Goal: Communication & Community: Answer question/provide support

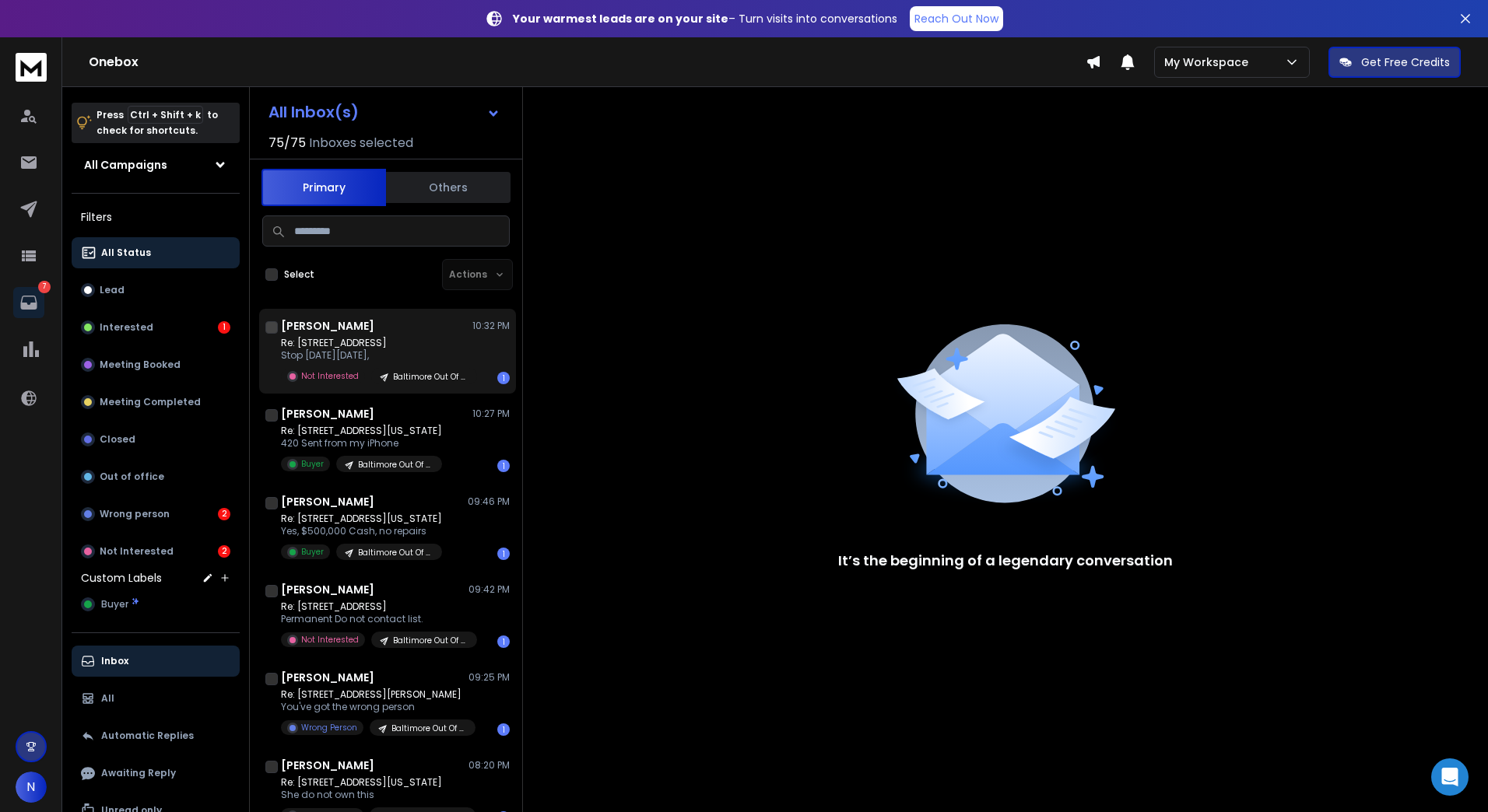
click at [461, 330] on div "[PERSON_NAME] 10:32 PM" at bounding box center [395, 326] width 229 height 16
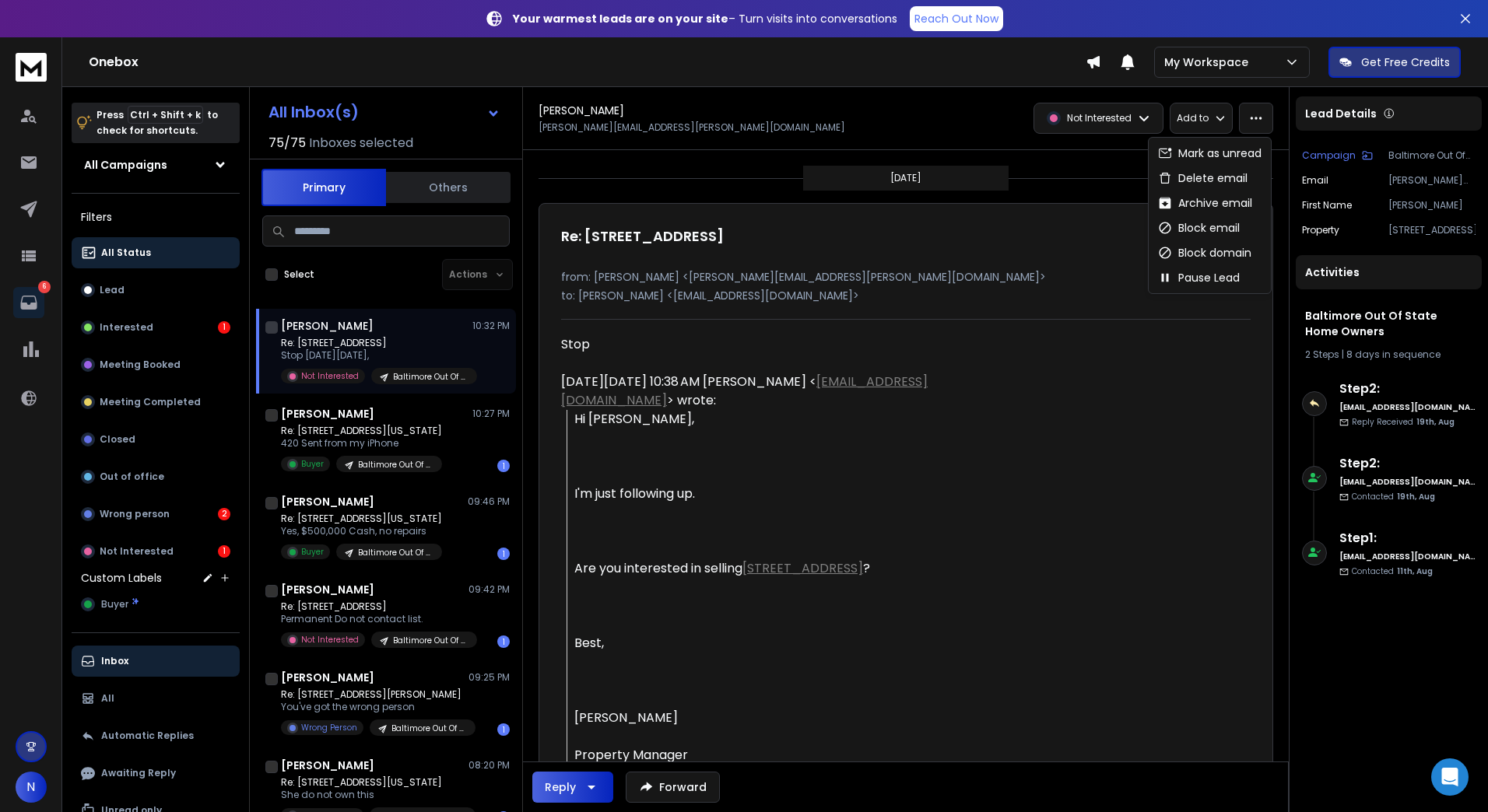
click at [1260, 119] on icon "button" at bounding box center [1256, 118] width 11 height 3
click at [1227, 220] on div "Block email" at bounding box center [1199, 228] width 81 height 16
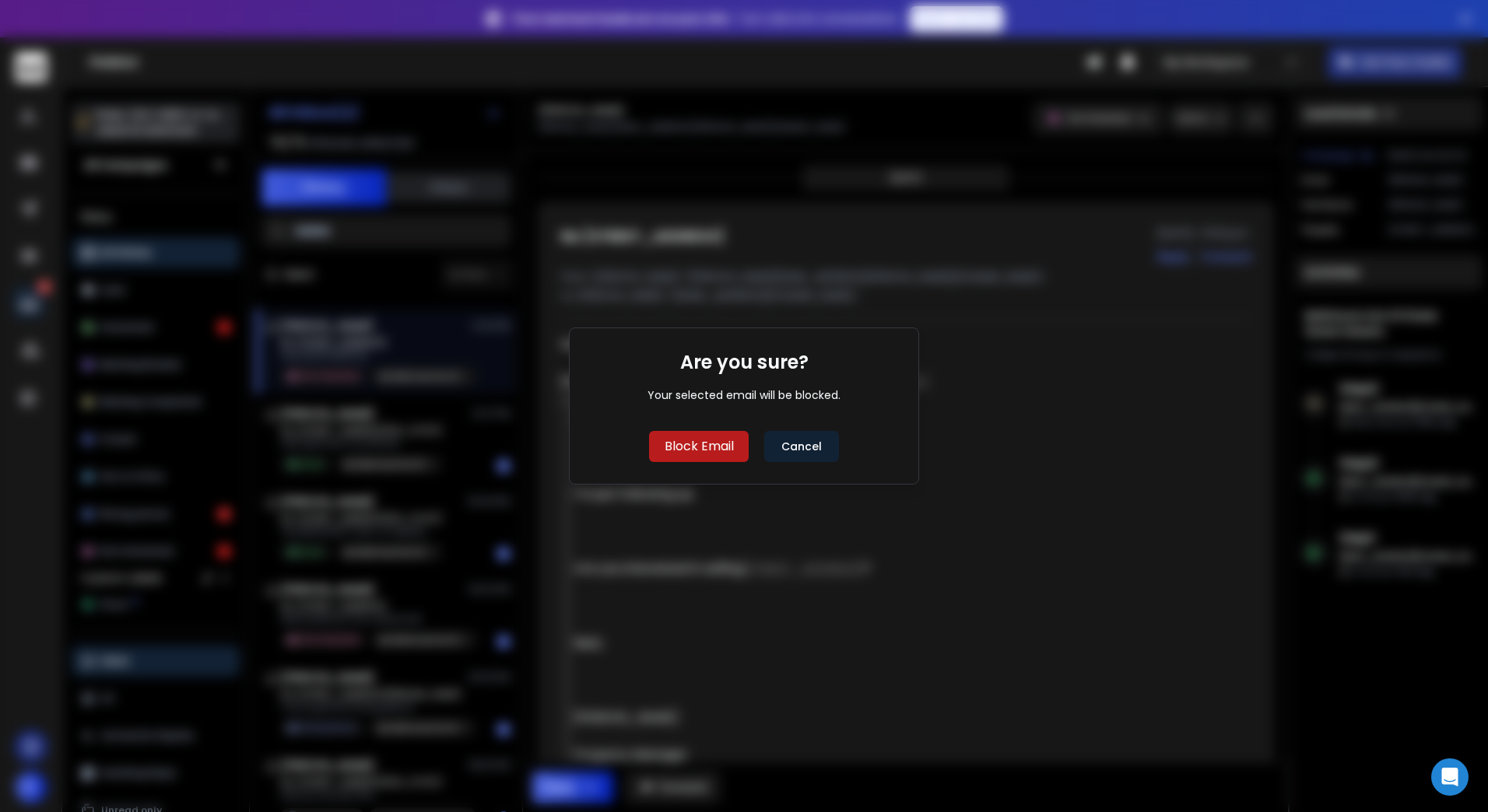
click at [719, 444] on button "Block Email" at bounding box center [699, 447] width 100 height 31
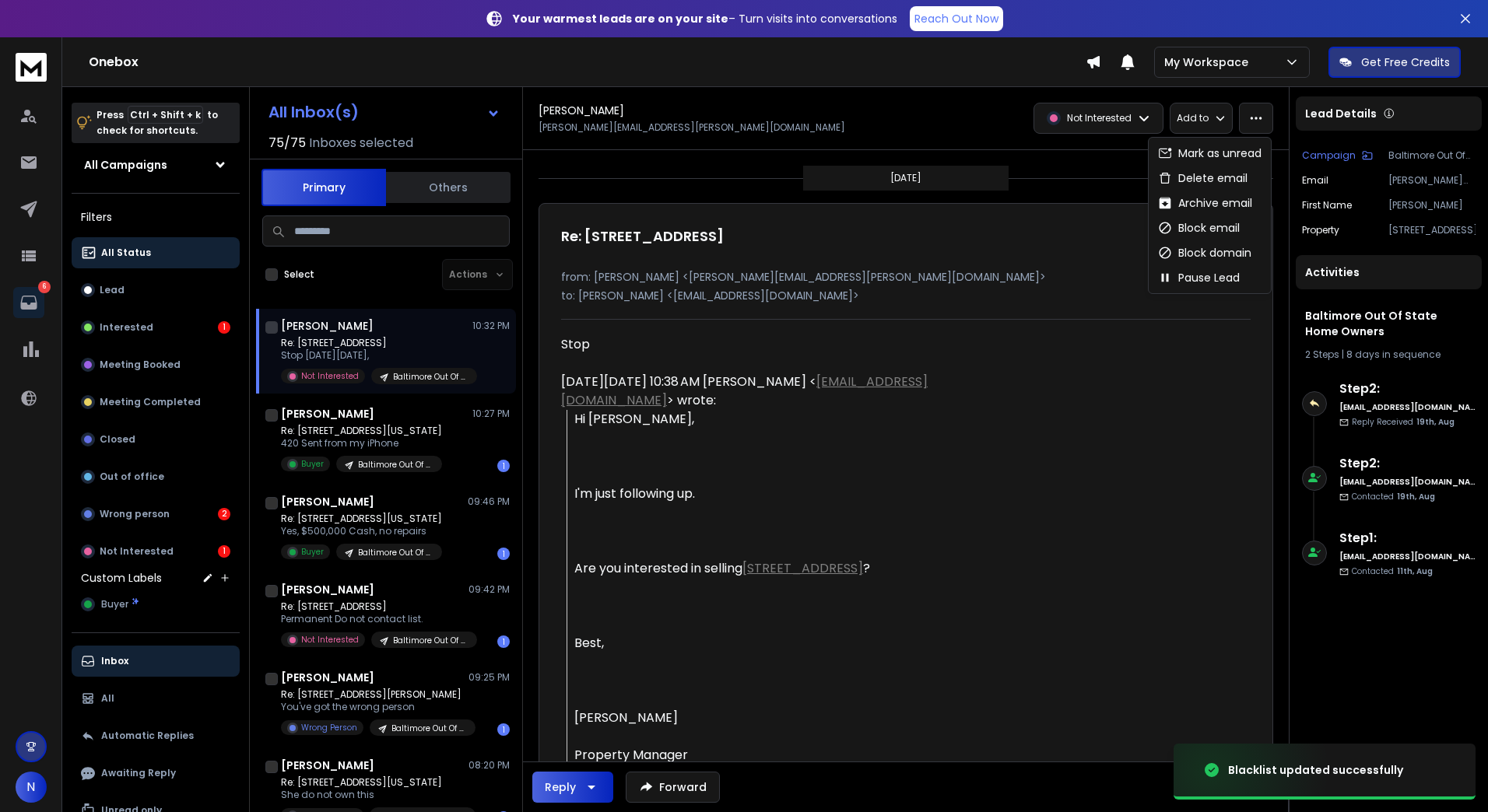
click at [1265, 115] on button "button" at bounding box center [1255, 119] width 34 height 31
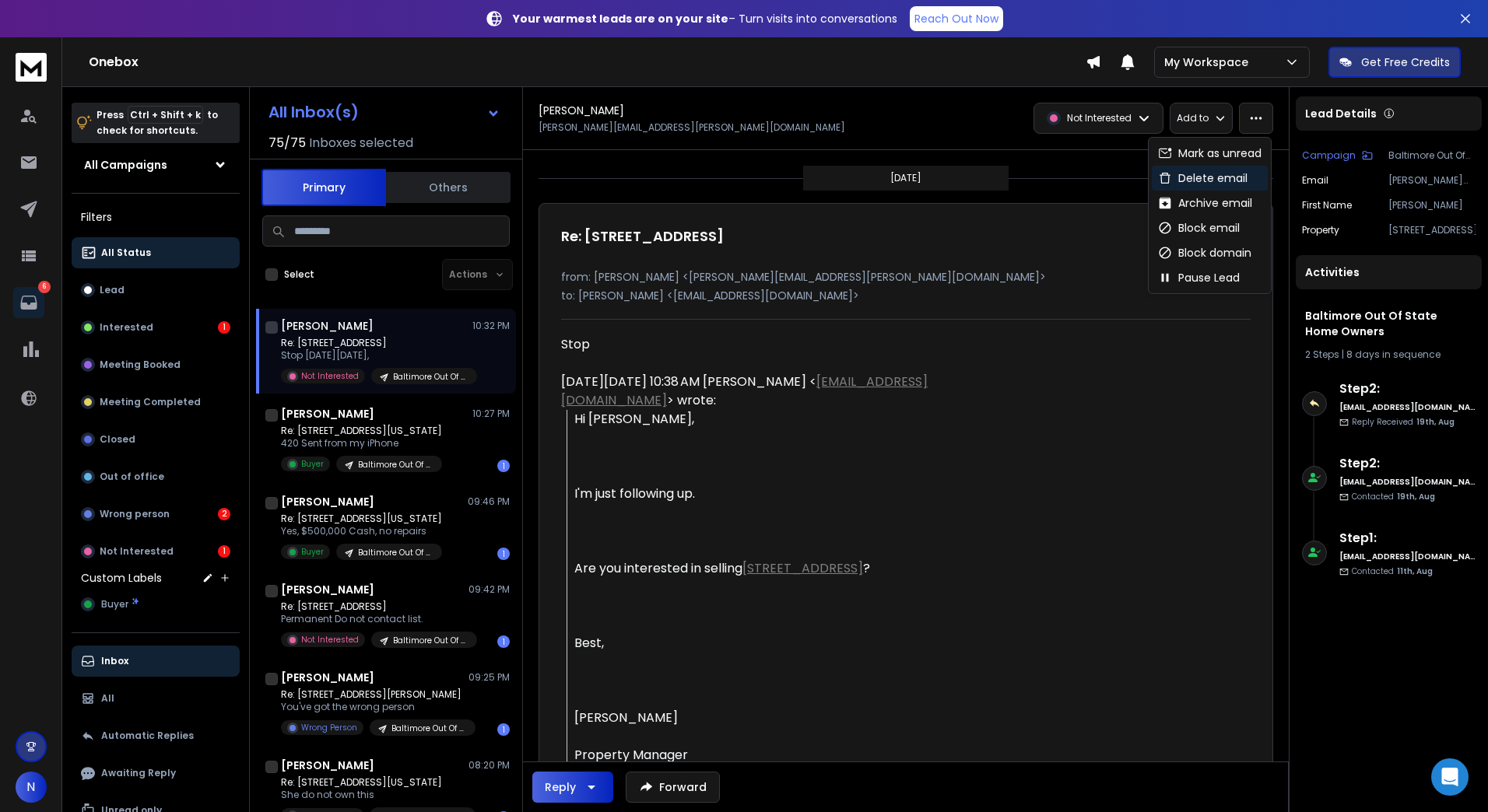
click at [1217, 177] on div "Delete email" at bounding box center [1203, 178] width 89 height 16
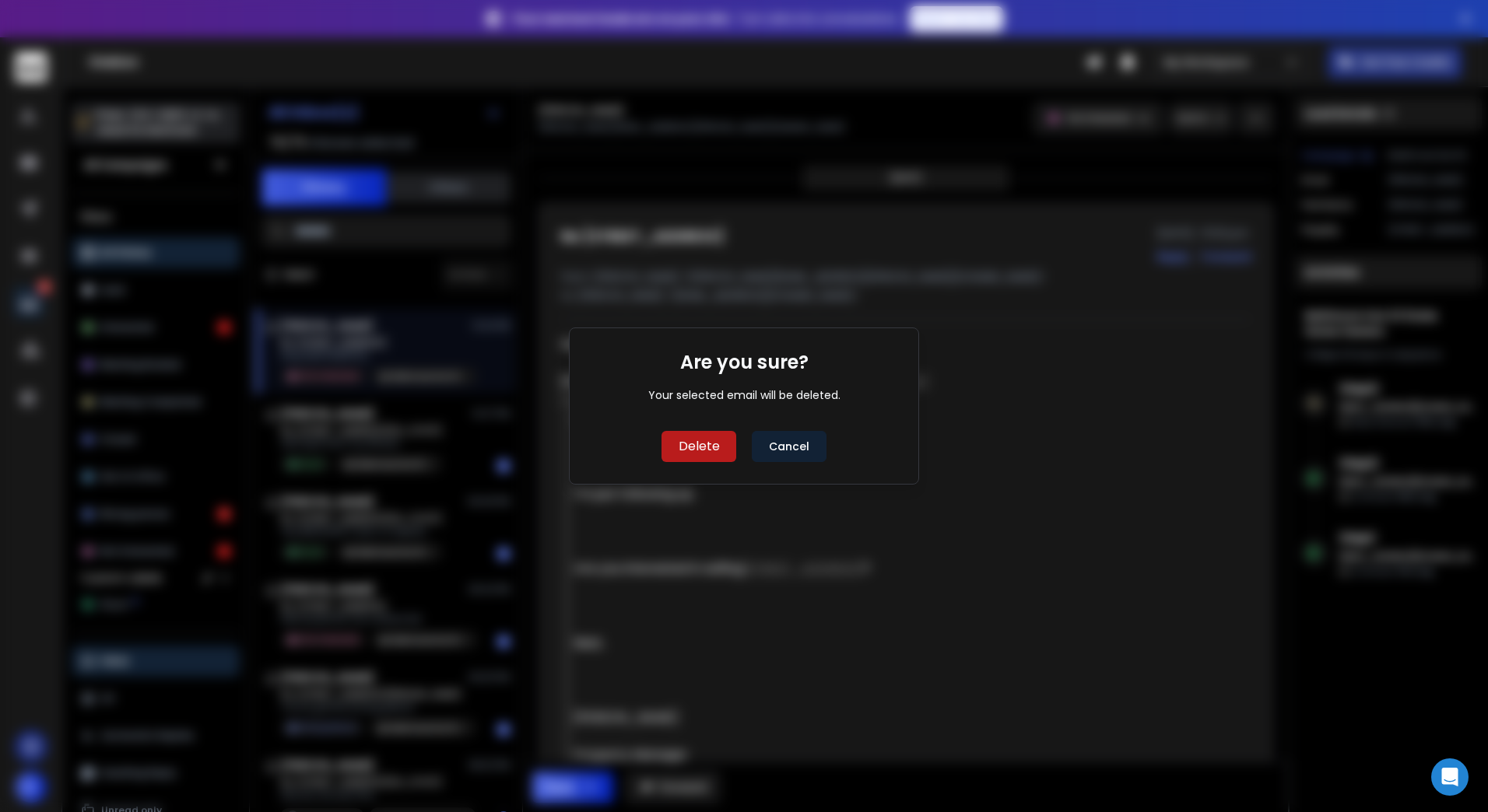
click at [698, 460] on button "Delete" at bounding box center [699, 447] width 74 height 31
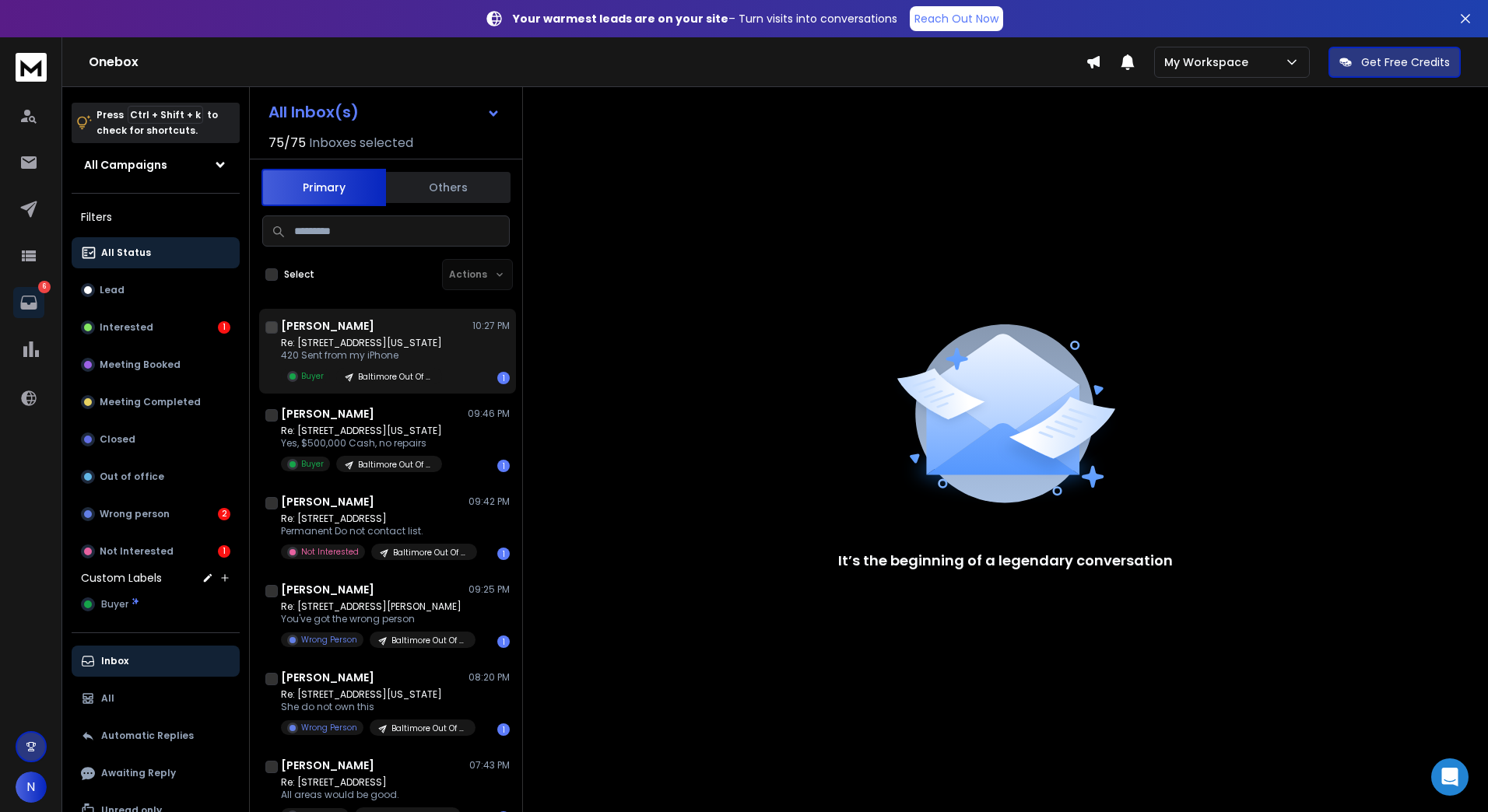
click at [427, 334] on div "[PERSON_NAME] 10:27 PM Re: [STREET_ADDRESS][US_STATE] Sent from my iPhone Buyer…" at bounding box center [395, 351] width 229 height 66
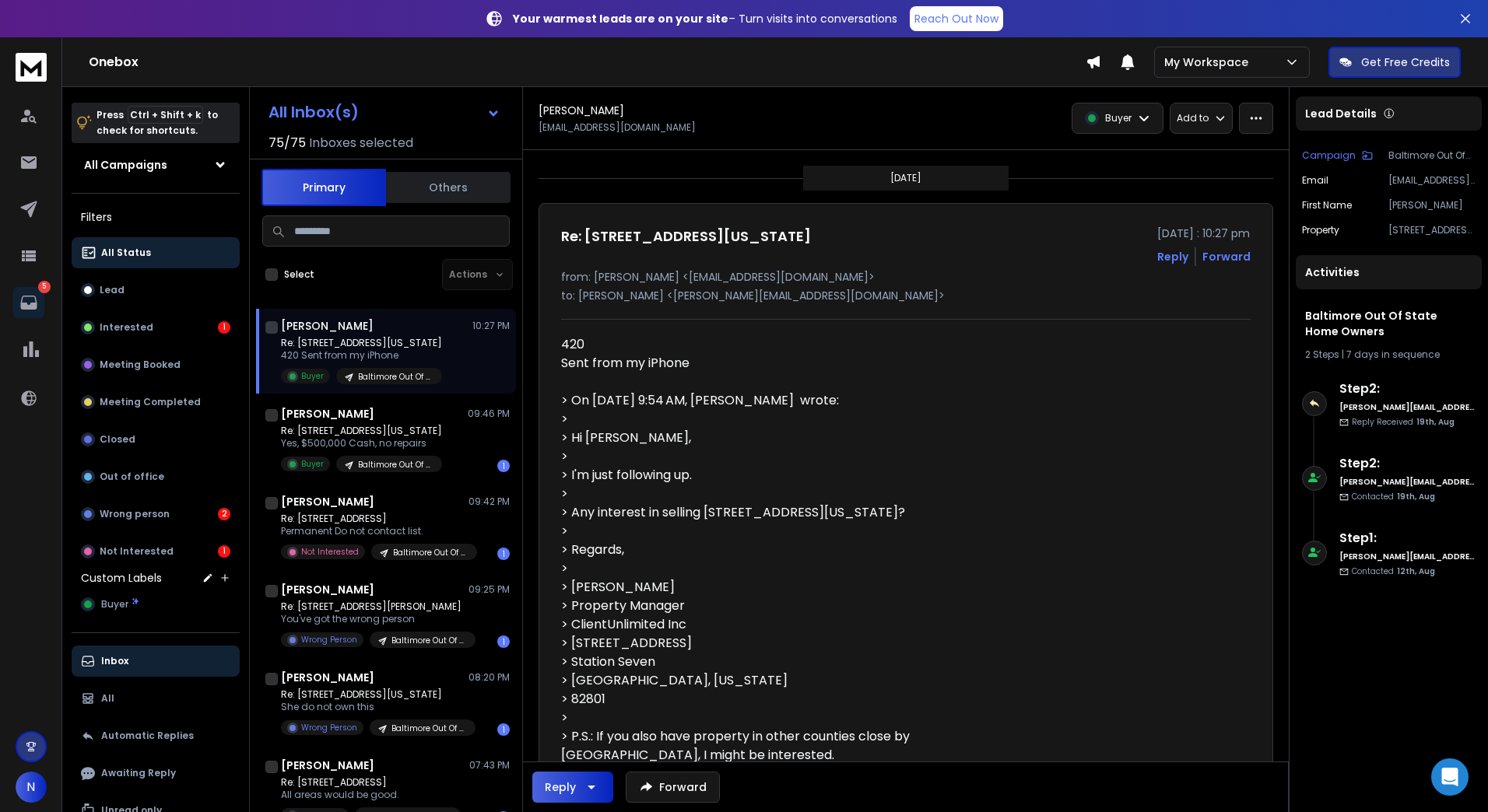
click at [705, 233] on h1 "Re: [STREET_ADDRESS][US_STATE]" at bounding box center [686, 236] width 250 height 22
drag, startPoint x: 715, startPoint y: 237, endPoint x: 585, endPoint y: 230, distance: 130.2
click at [585, 230] on div "Re: [STREET_ADDRESS][US_STATE] [DATE] : 10:27 pm Reply Forward" at bounding box center [906, 246] width 690 height 40
copy h1 "[STREET_ADDRESS][US_STATE]"
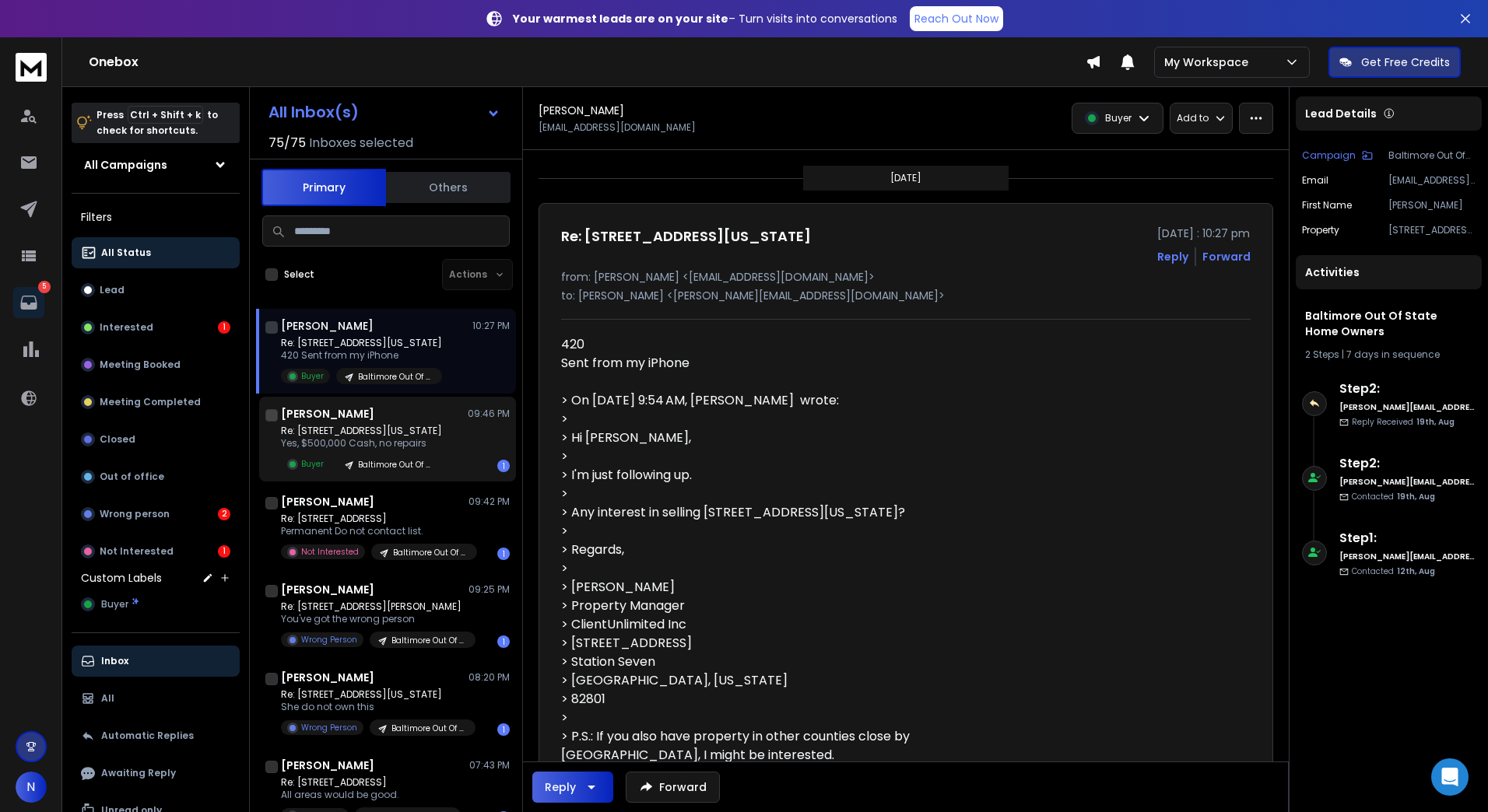
click at [437, 451] on div "Re: [STREET_ADDRESS][GEOGRAPHIC_DATA][US_STATE], $500,000 Cash, no repairs Buye…" at bounding box center [361, 448] width 161 height 47
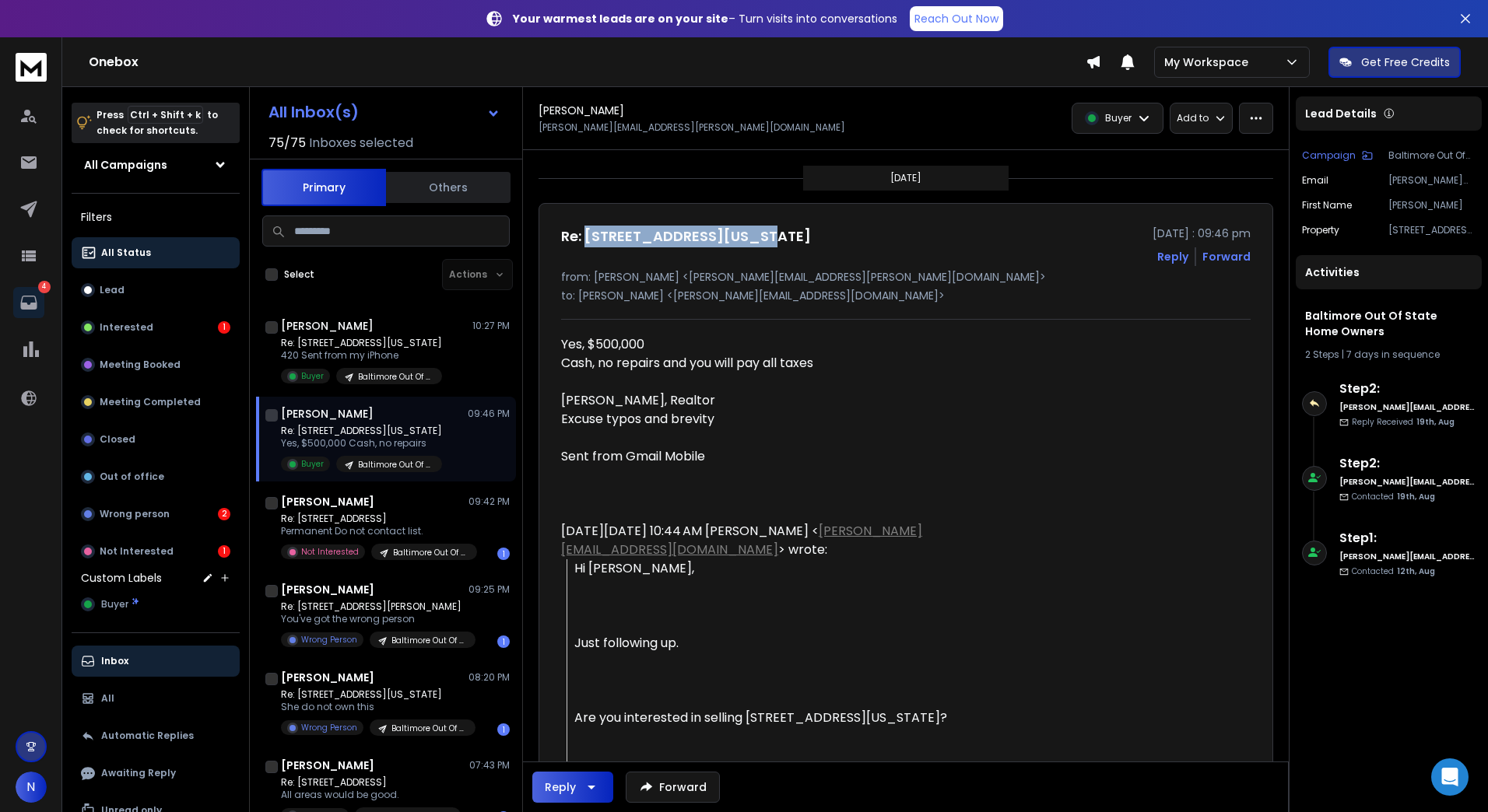
drag, startPoint x: 775, startPoint y: 228, endPoint x: 587, endPoint y: 235, distance: 188.1
click at [587, 235] on div "Re: [STREET_ADDRESS][US_STATE] [DATE] : 09:46 pm Reply Forward" at bounding box center [906, 246] width 690 height 40
copy h1 "[STREET_ADDRESS][US_STATE]"
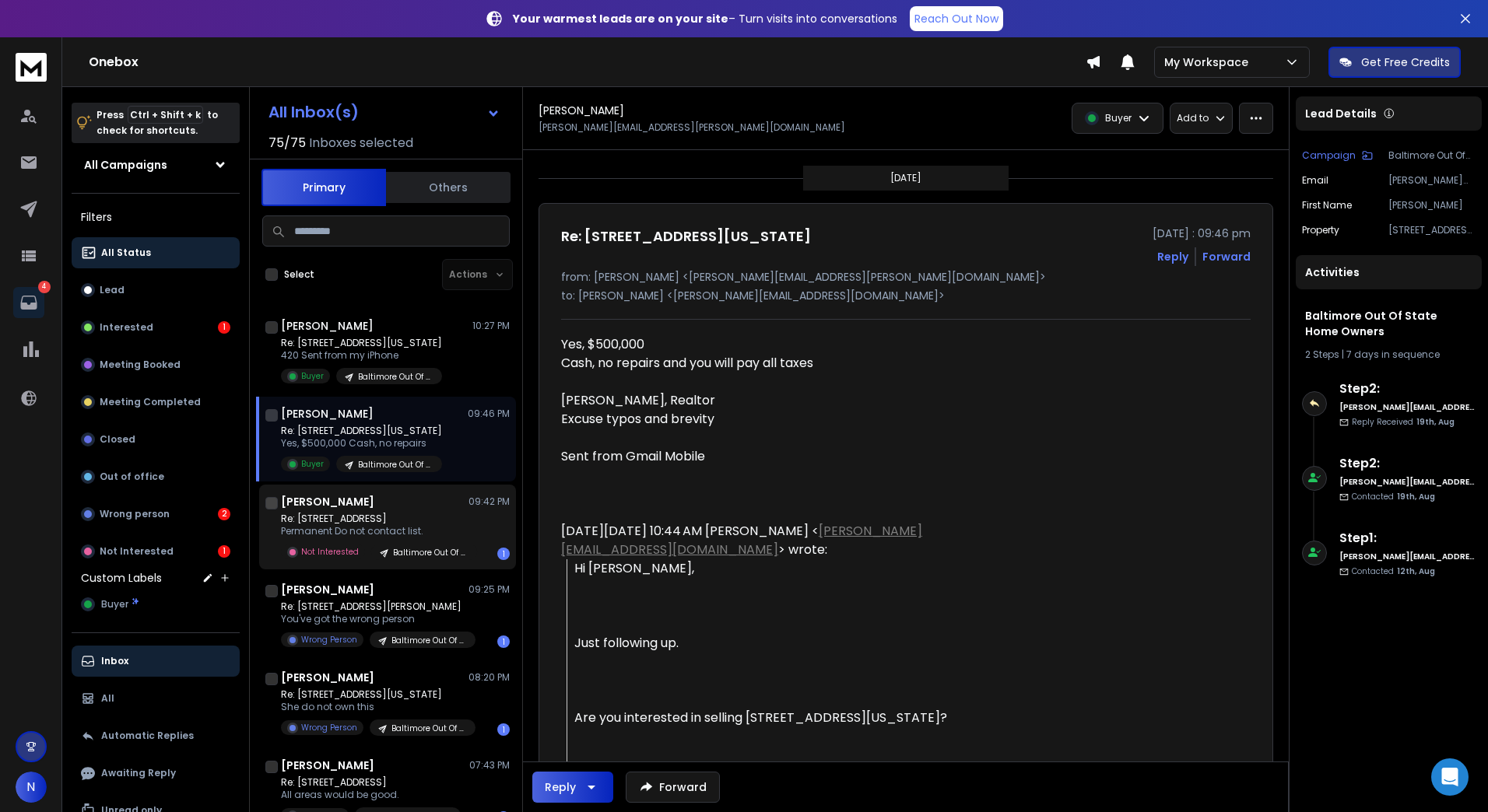
click at [421, 512] on div "[PERSON_NAME] 09:42 PM Re: [STREET_ADDRESS] Permanent Do not contact list. Not …" at bounding box center [395, 527] width 229 height 66
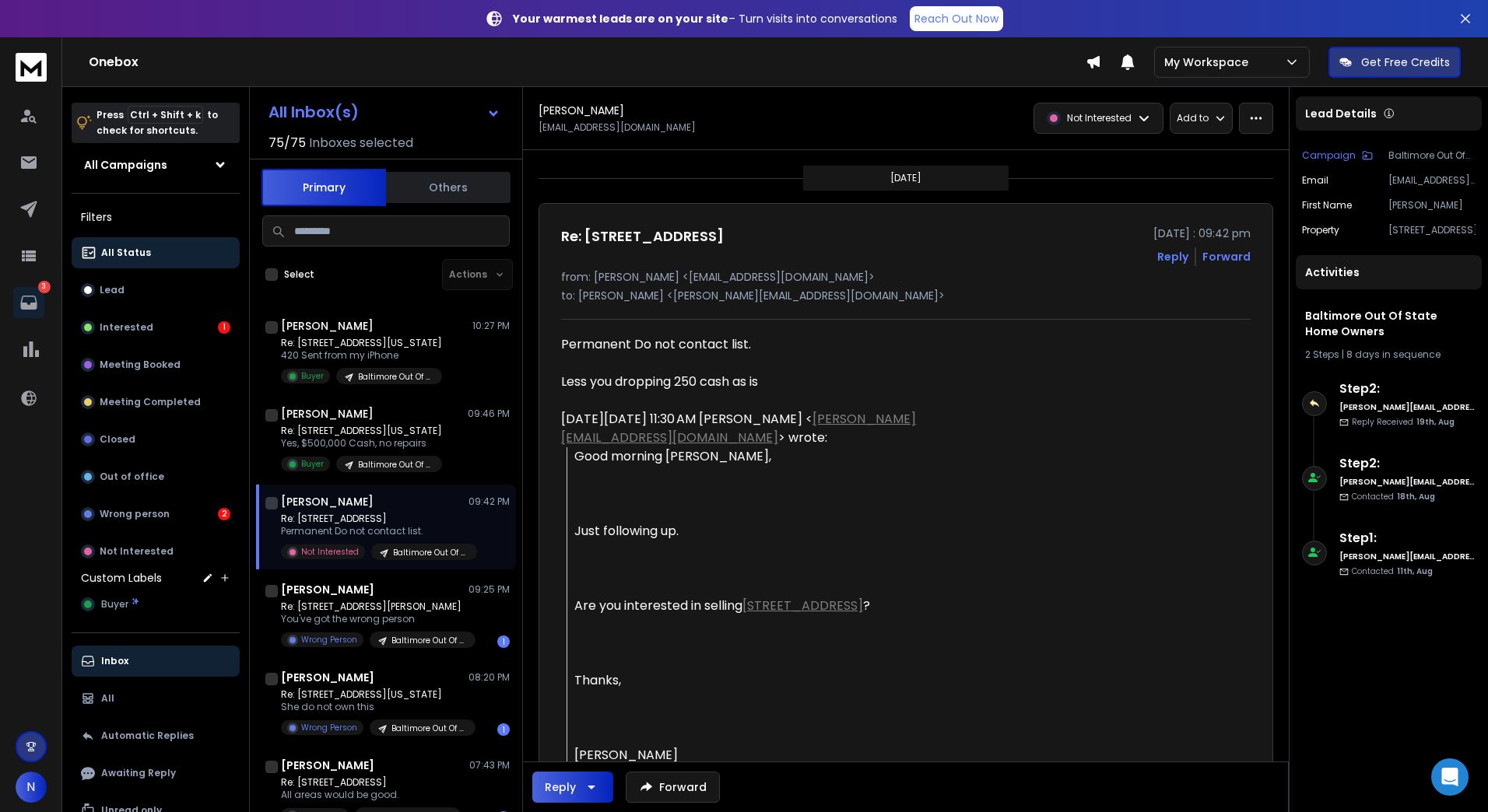
click at [1261, 121] on icon "button" at bounding box center [1256, 118] width 14 height 14
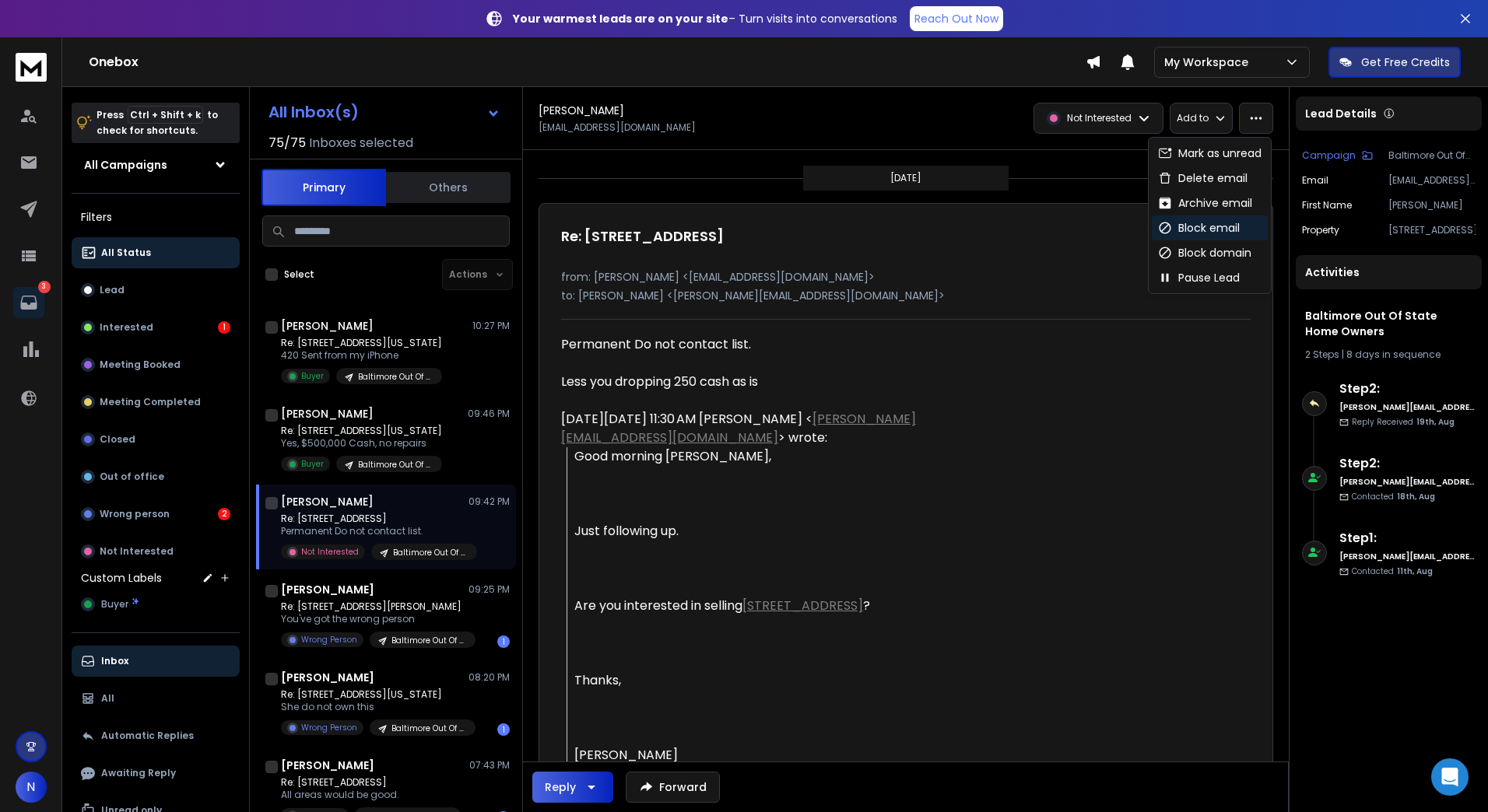
click at [1232, 223] on div "Block email" at bounding box center [1199, 228] width 81 height 16
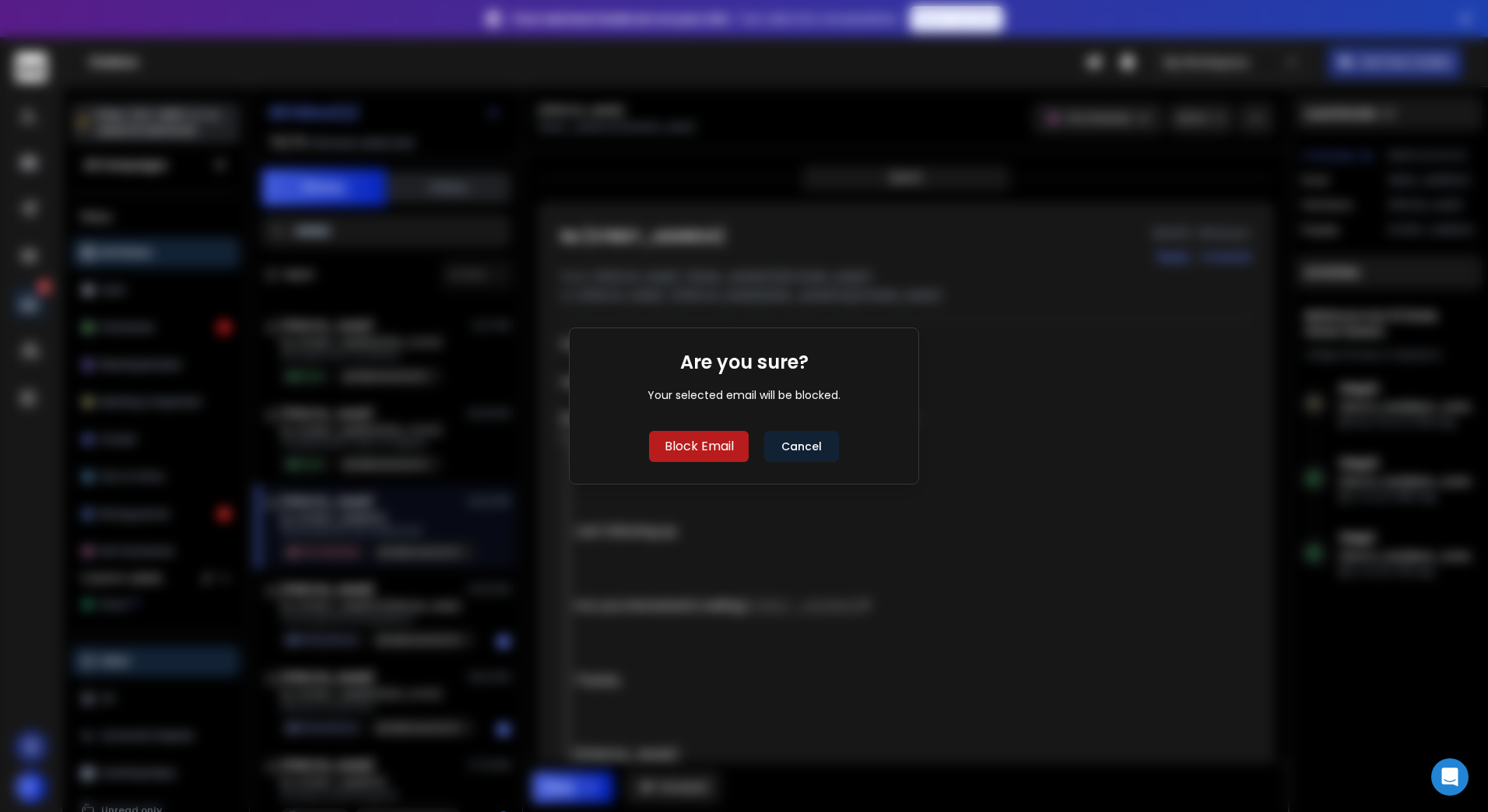
click at [718, 450] on button "Block Email" at bounding box center [699, 447] width 100 height 31
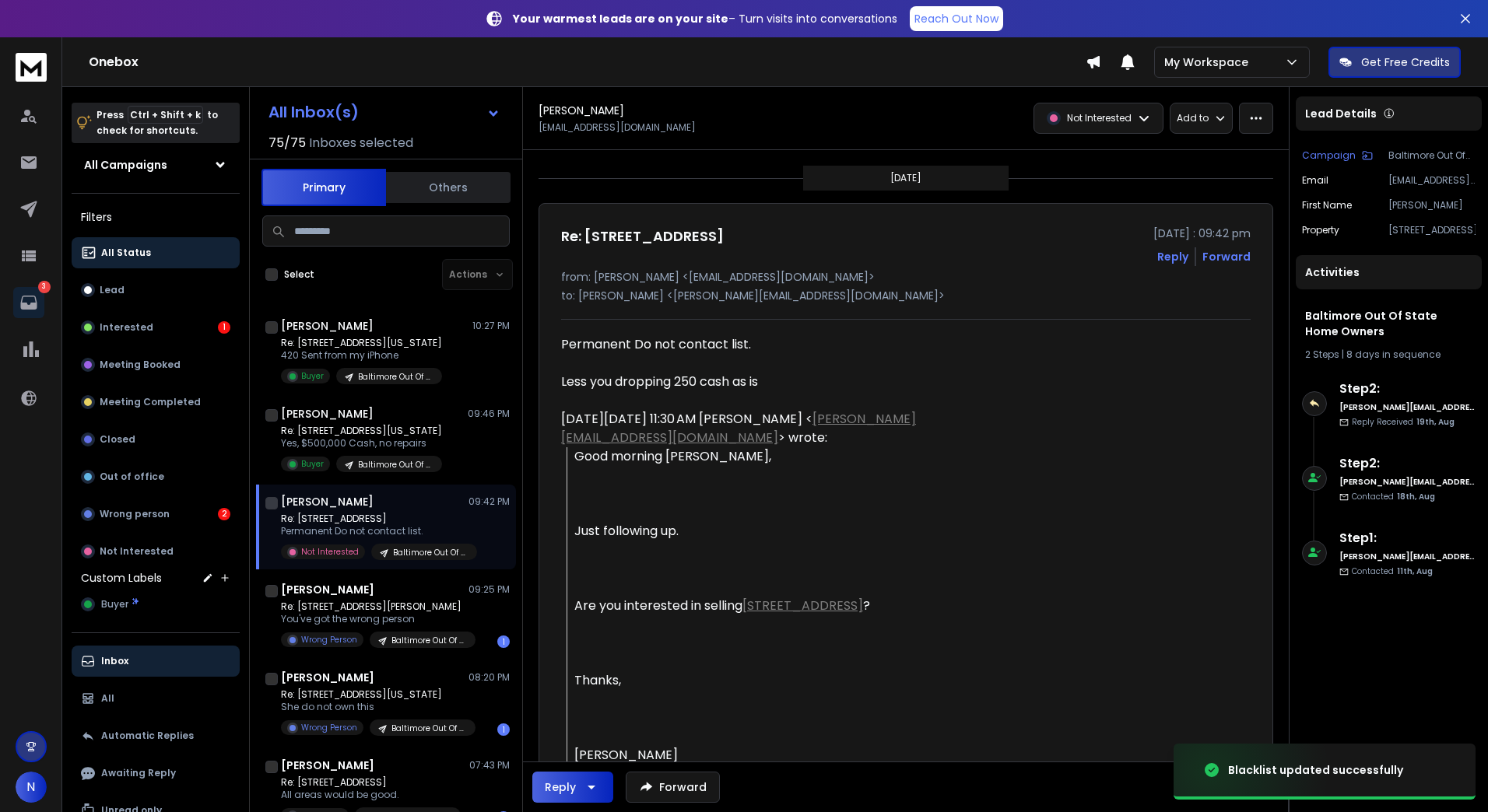
click at [1261, 121] on icon "button" at bounding box center [1256, 118] width 14 height 14
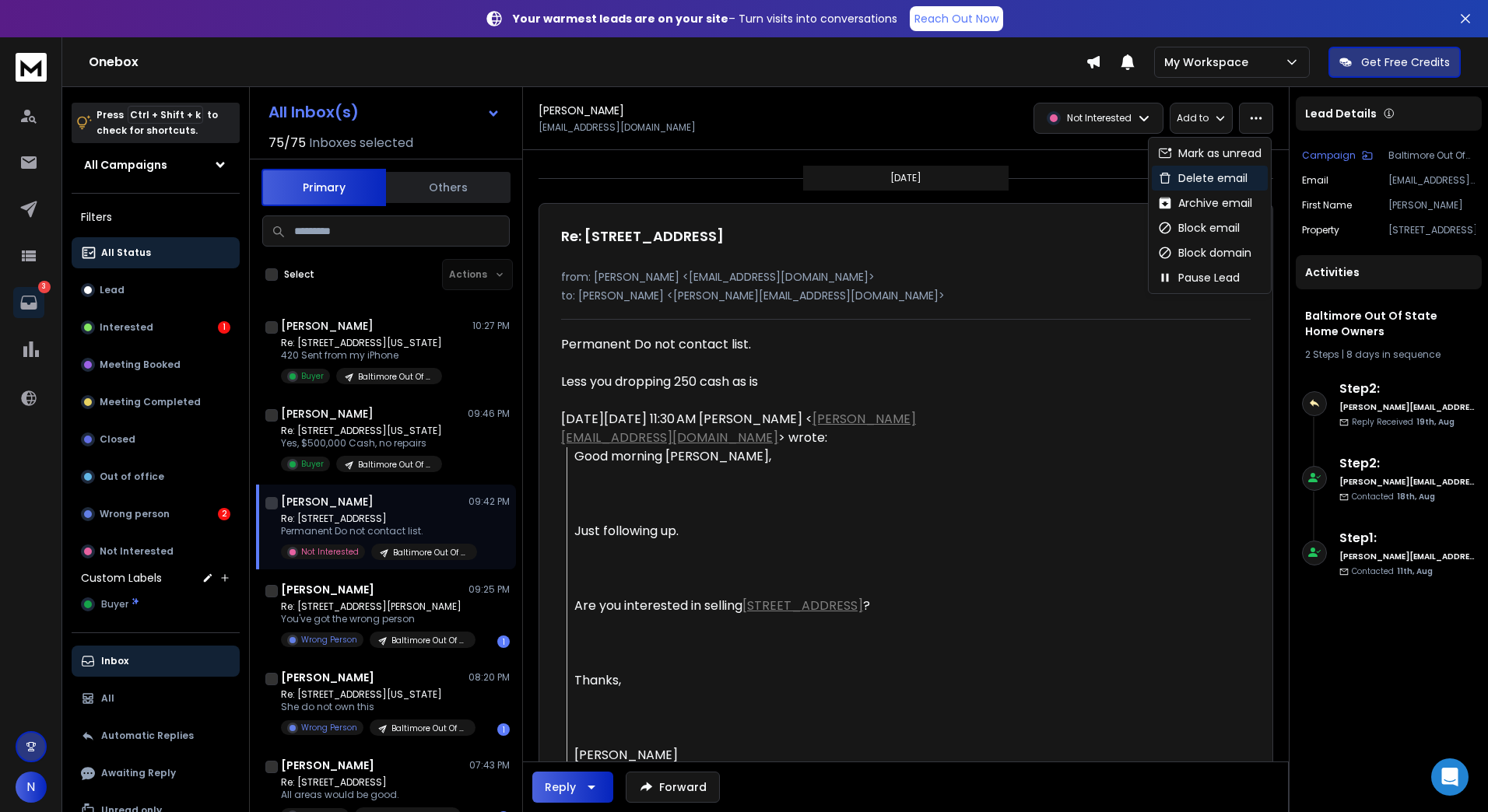
click at [1212, 180] on div "Delete email" at bounding box center [1203, 178] width 89 height 16
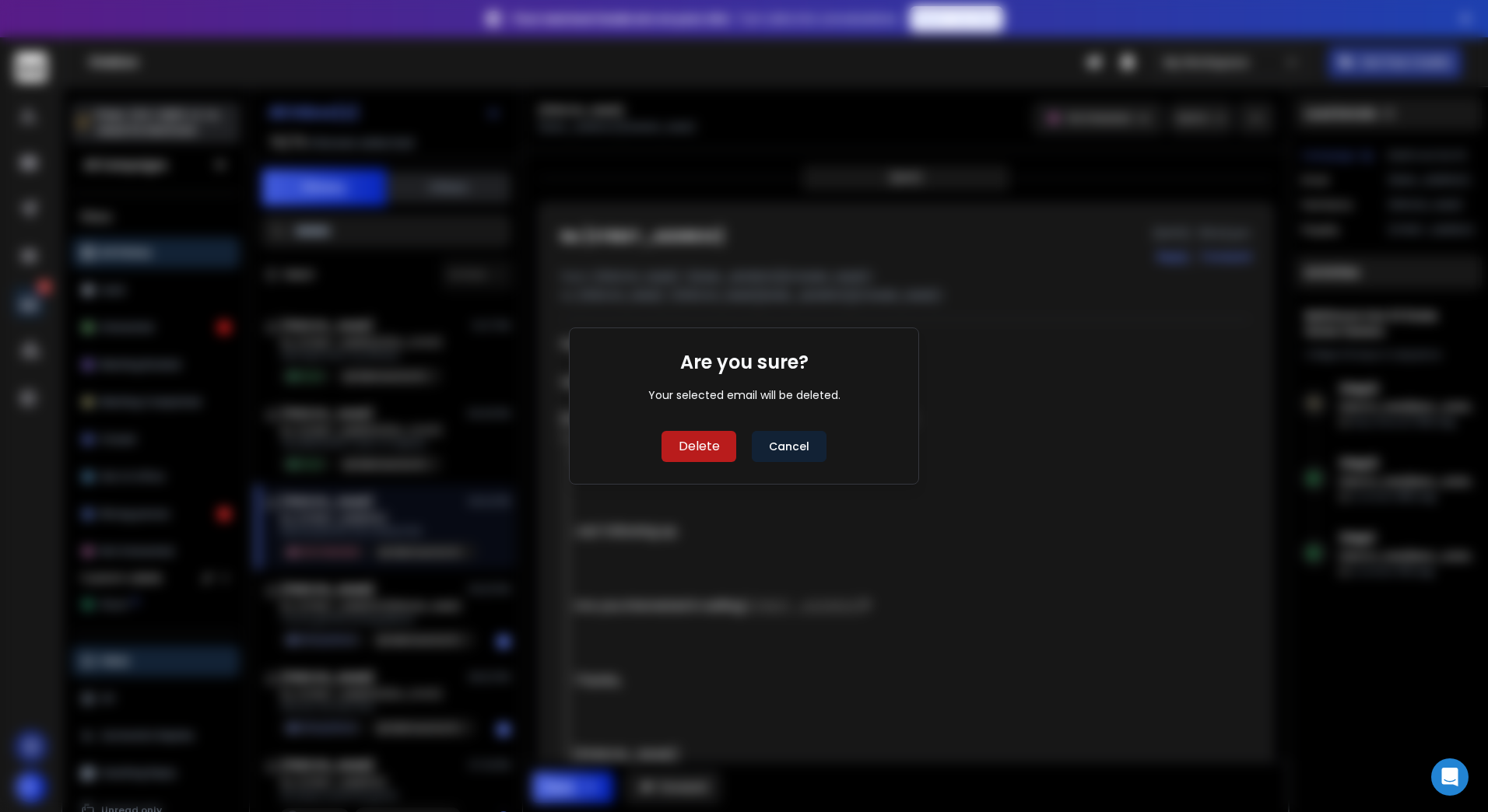
click at [706, 455] on button "Delete" at bounding box center [699, 447] width 74 height 31
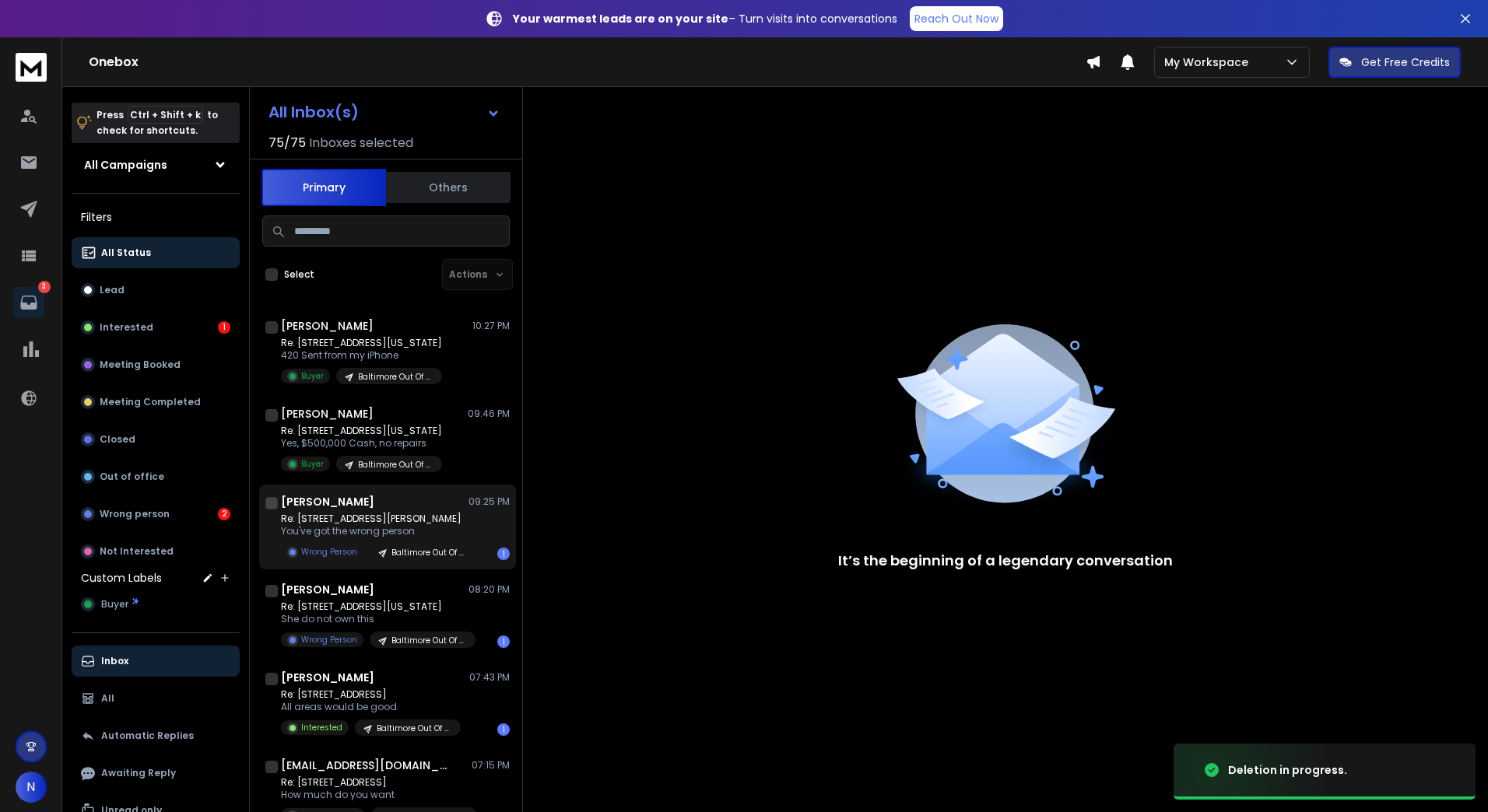
click at [476, 502] on p "09:25 PM" at bounding box center [489, 502] width 41 height 12
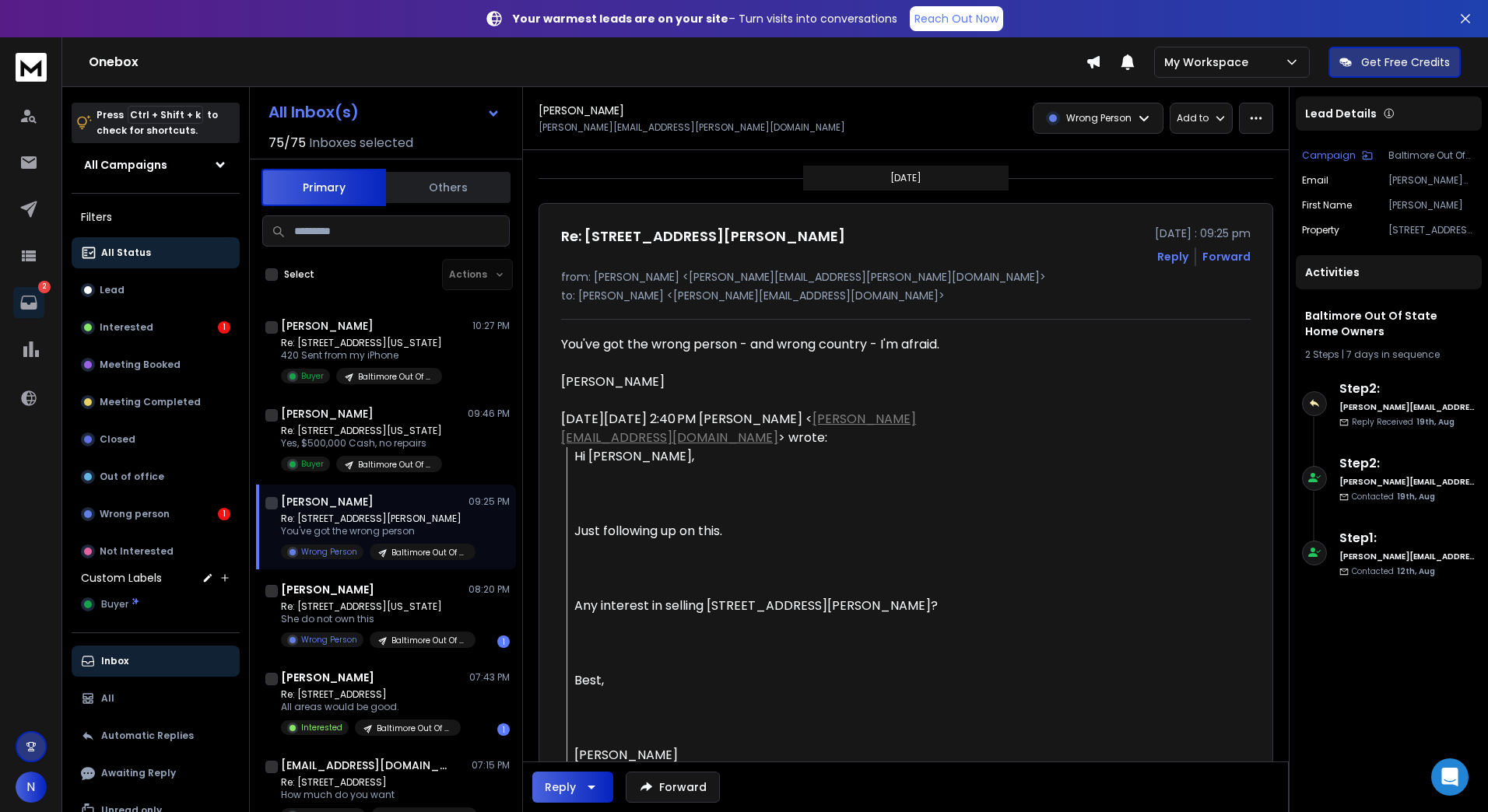
click at [1266, 115] on button "button" at bounding box center [1255, 119] width 34 height 31
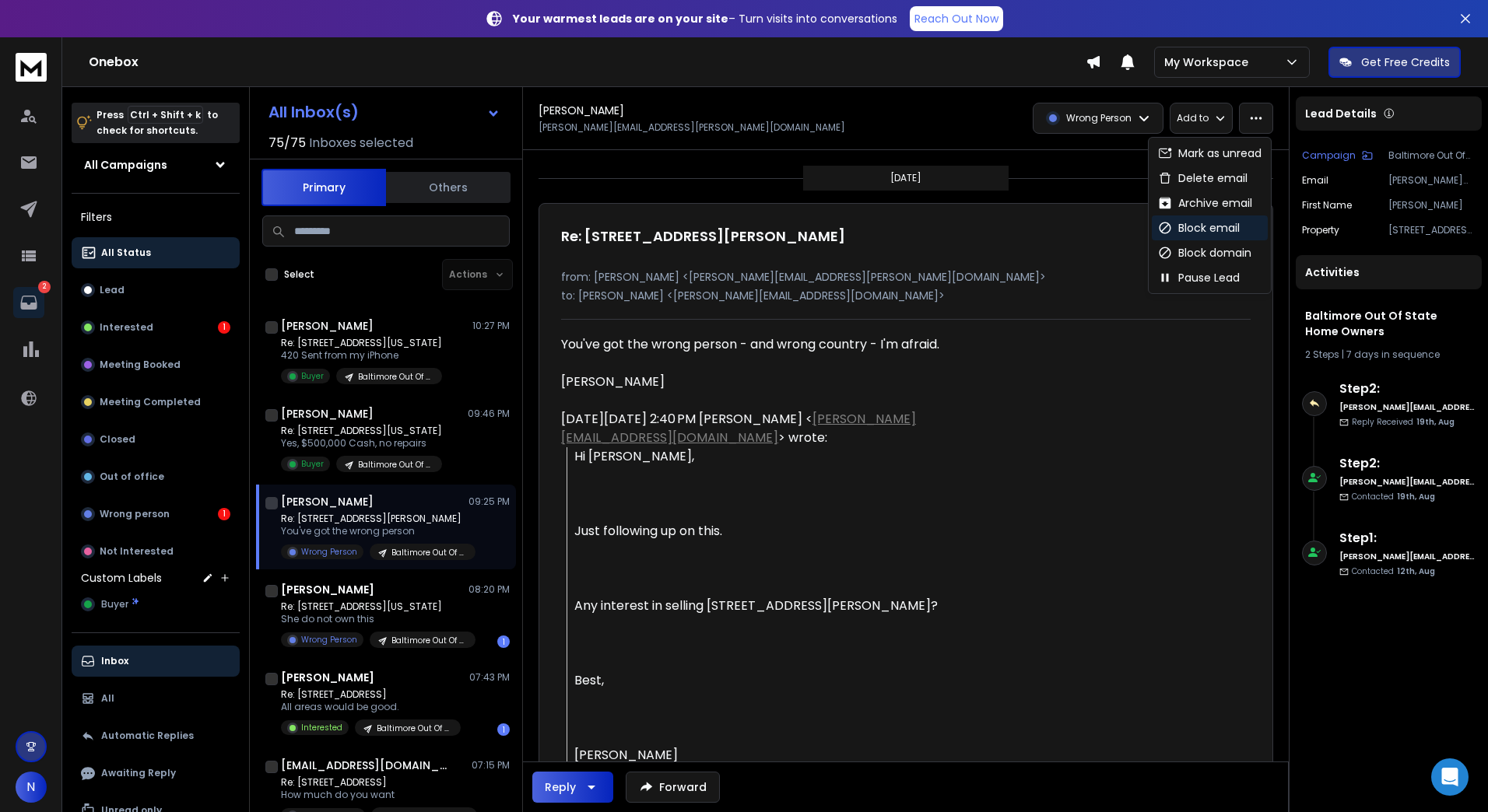
click at [1221, 222] on div "Block email" at bounding box center [1199, 228] width 81 height 16
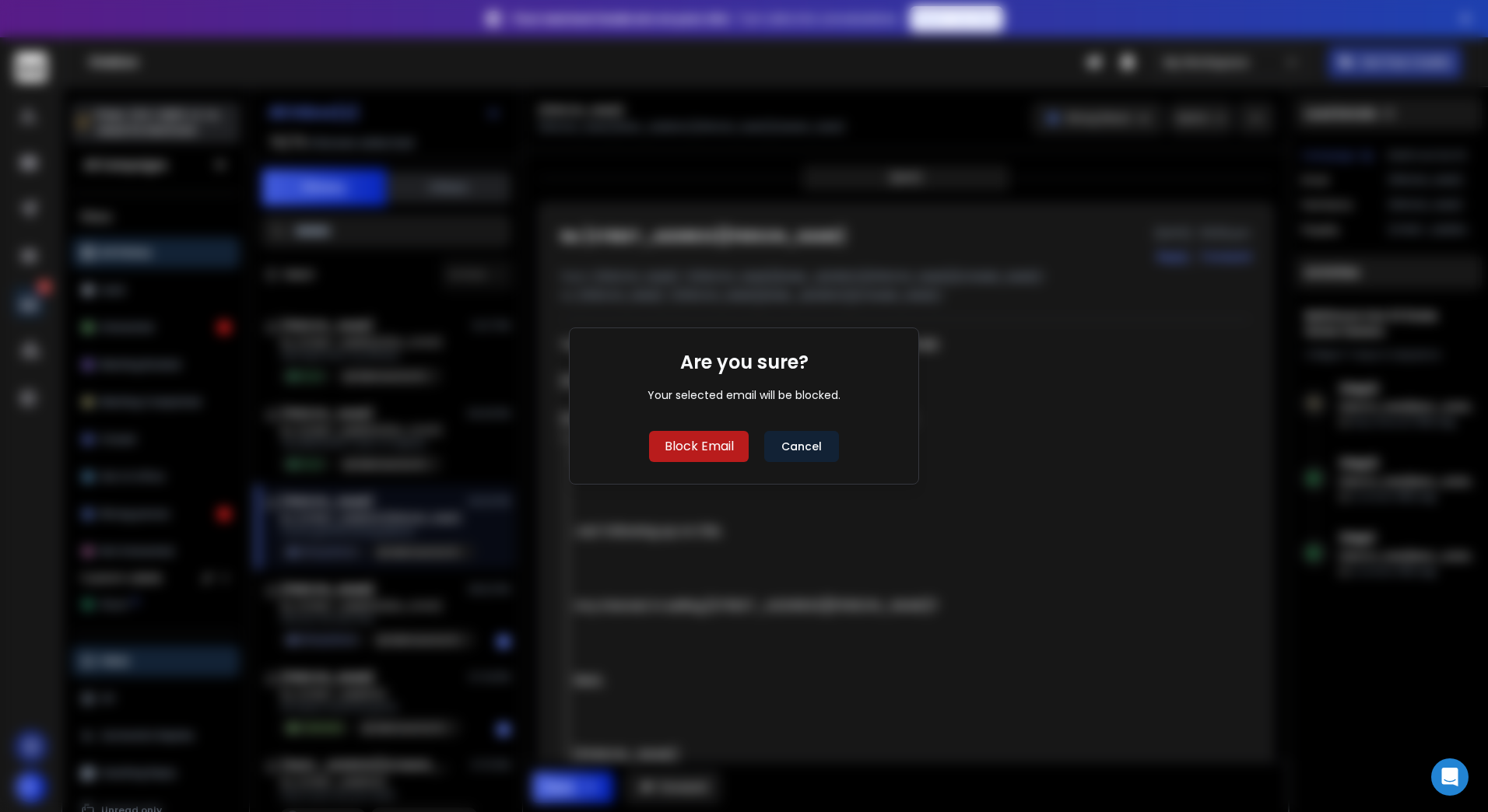
click at [707, 450] on button "Block Email" at bounding box center [699, 447] width 100 height 31
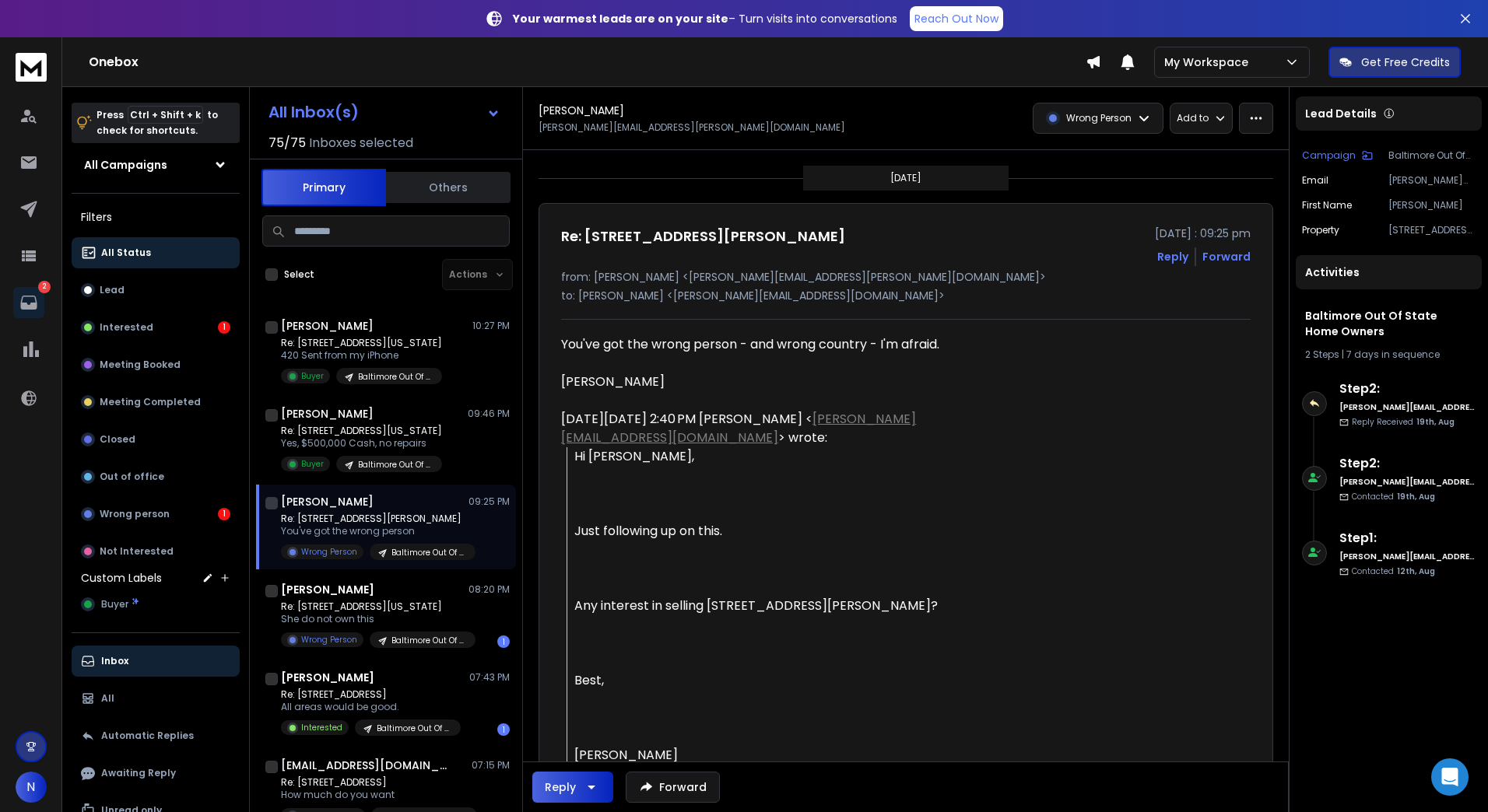
click at [1262, 128] on button "button" at bounding box center [1255, 119] width 34 height 31
click at [1232, 181] on div "Delete email" at bounding box center [1203, 178] width 89 height 16
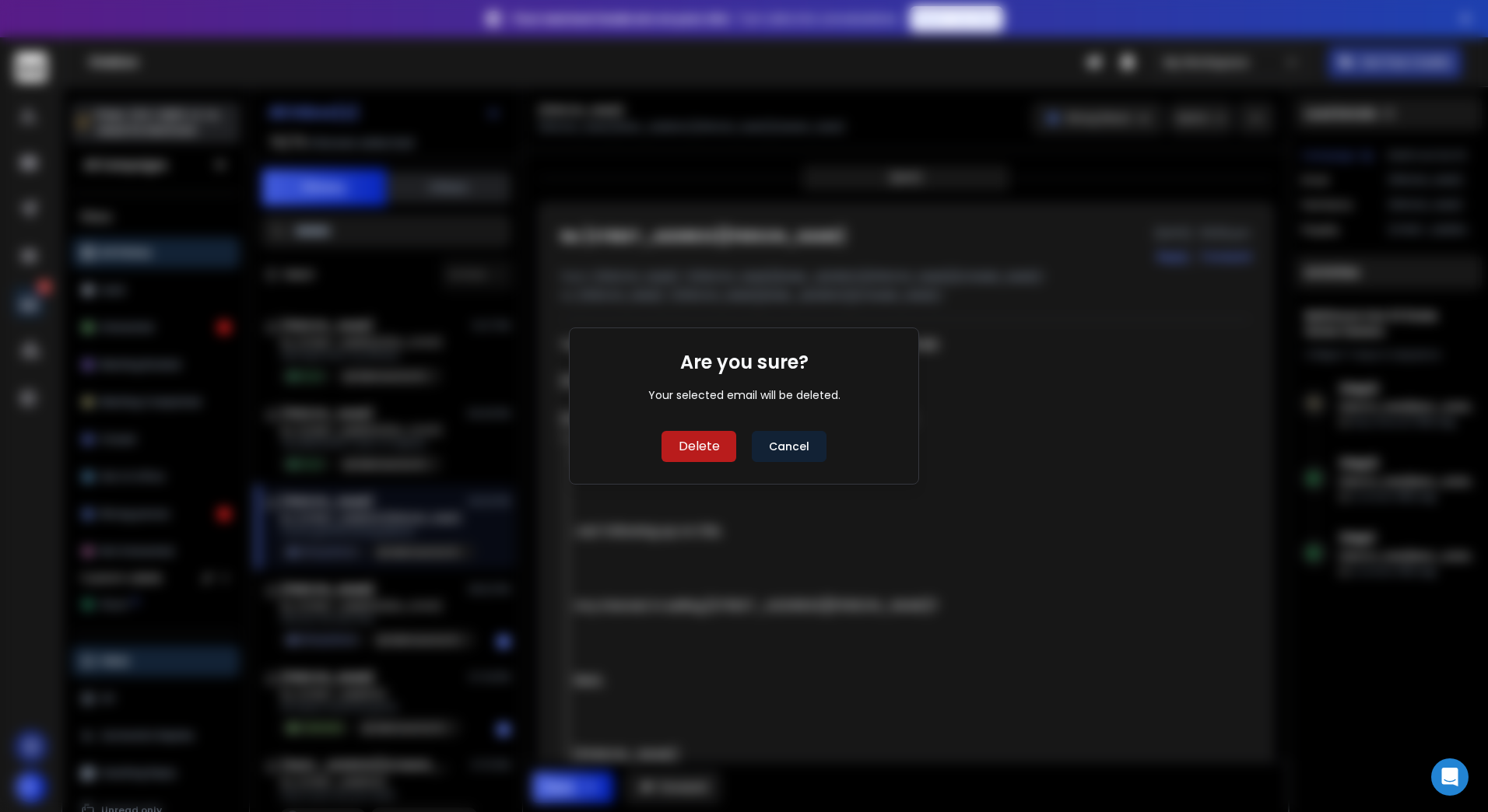
click at [714, 452] on button "Delete" at bounding box center [699, 447] width 74 height 31
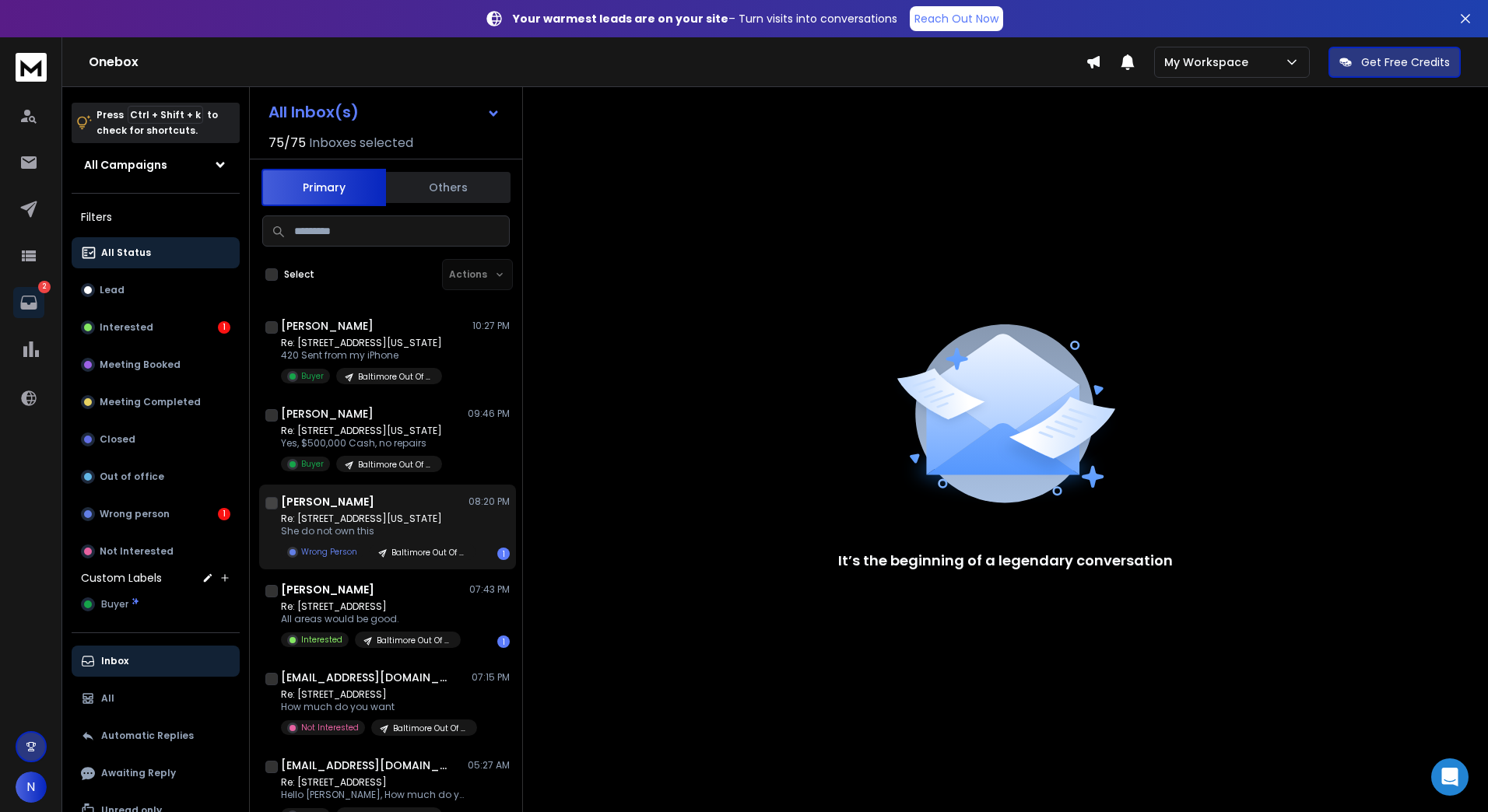
click at [420, 516] on p "Re: [STREET_ADDRESS][US_STATE]" at bounding box center [374, 519] width 187 height 12
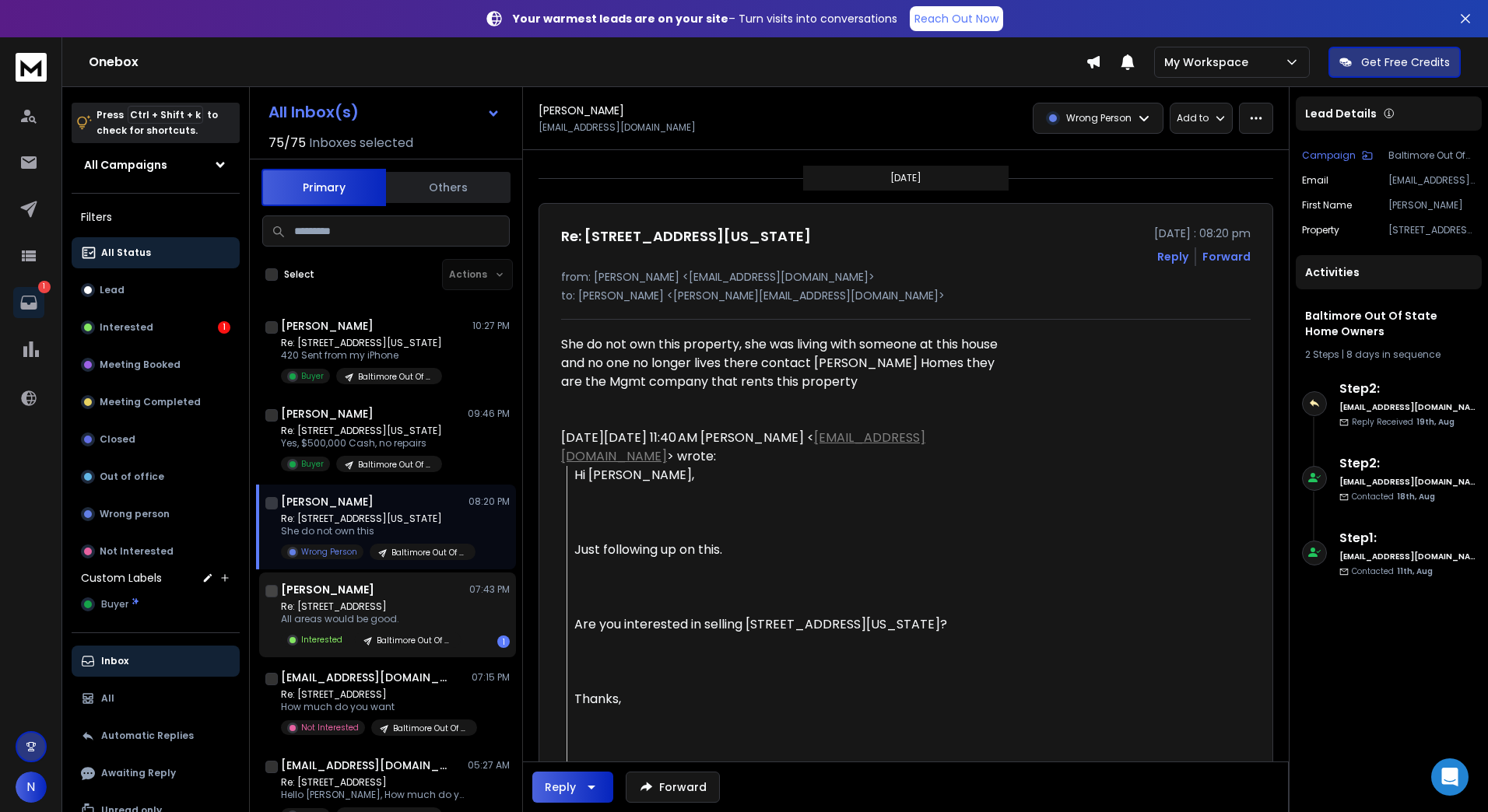
click at [416, 590] on div "[PERSON_NAME] 07:43 PM" at bounding box center [395, 590] width 229 height 16
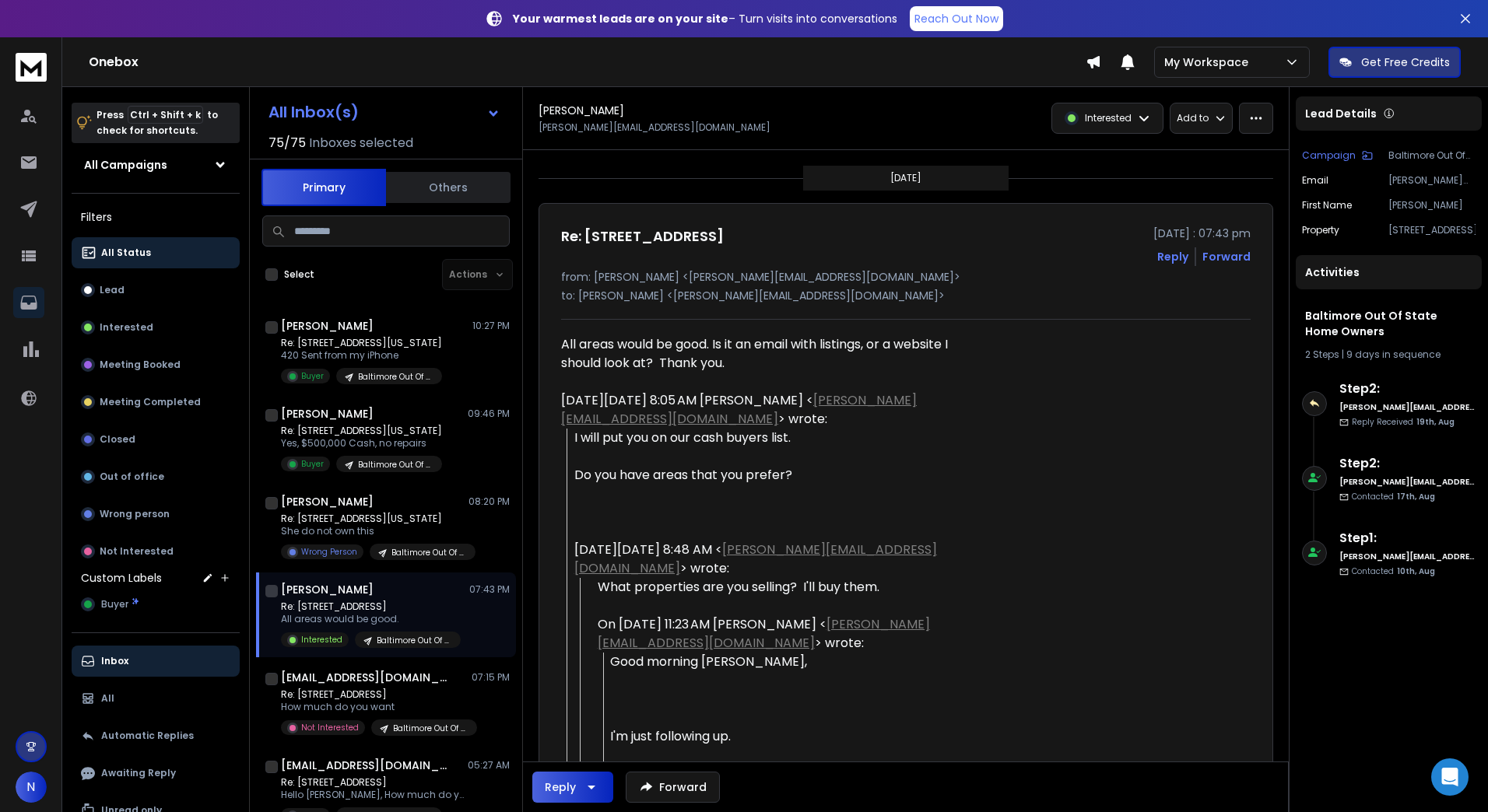
click at [1165, 263] on button "Reply" at bounding box center [1173, 257] width 31 height 16
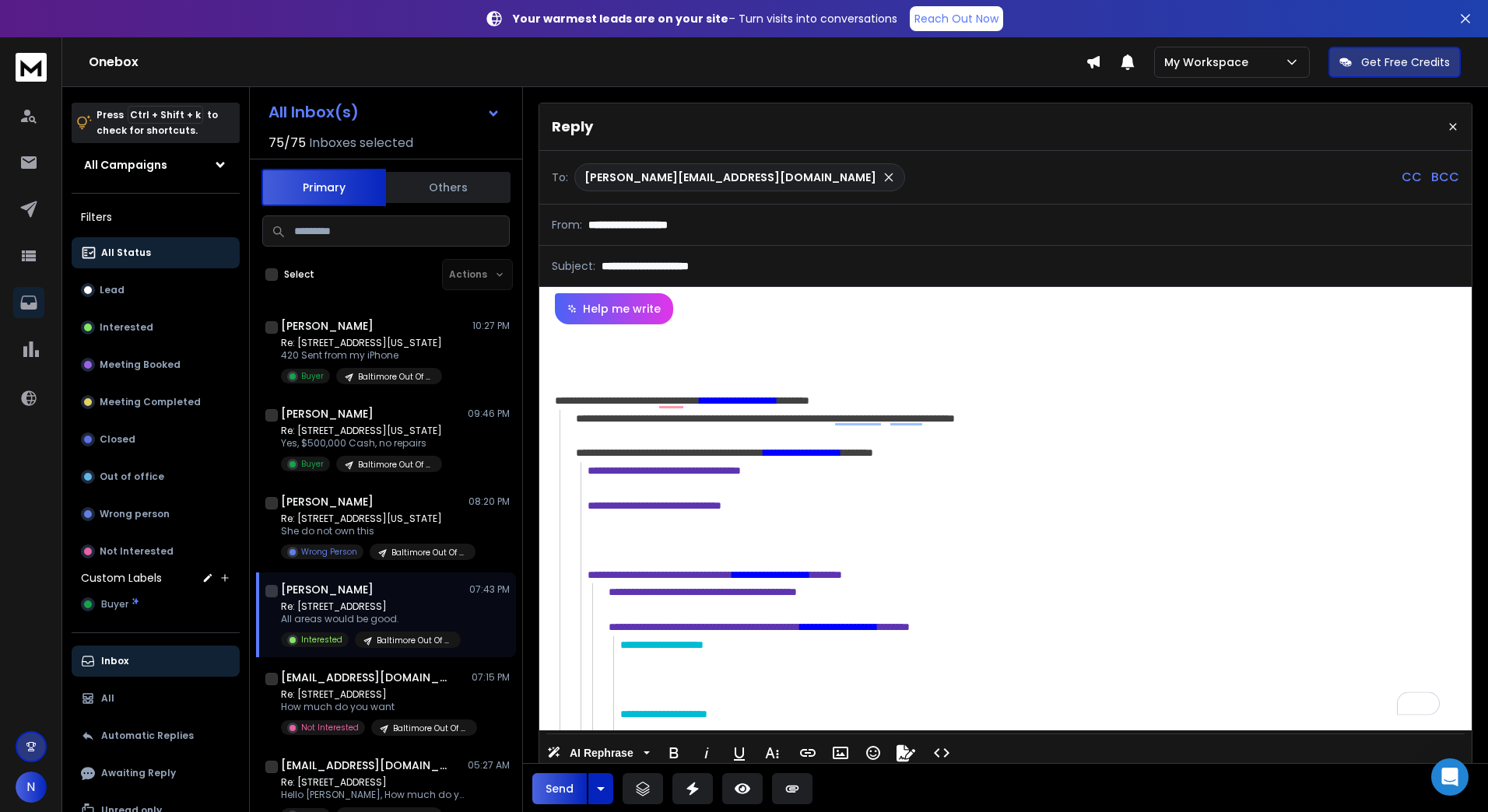
click at [1450, 124] on icon at bounding box center [1453, 127] width 12 height 12
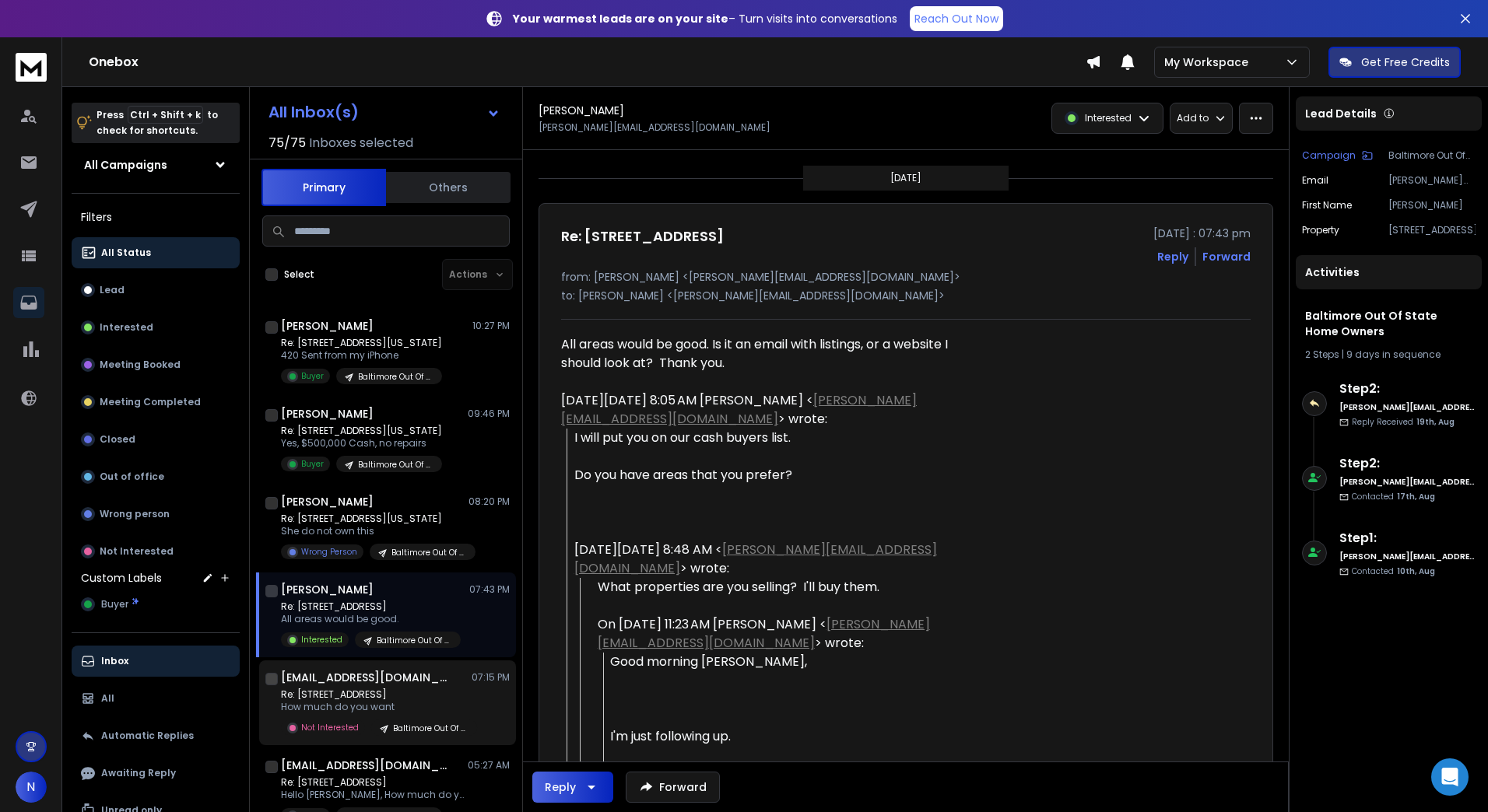
click at [396, 678] on h1 "[EMAIL_ADDRESS][DOMAIN_NAME]" at bounding box center [366, 677] width 171 height 16
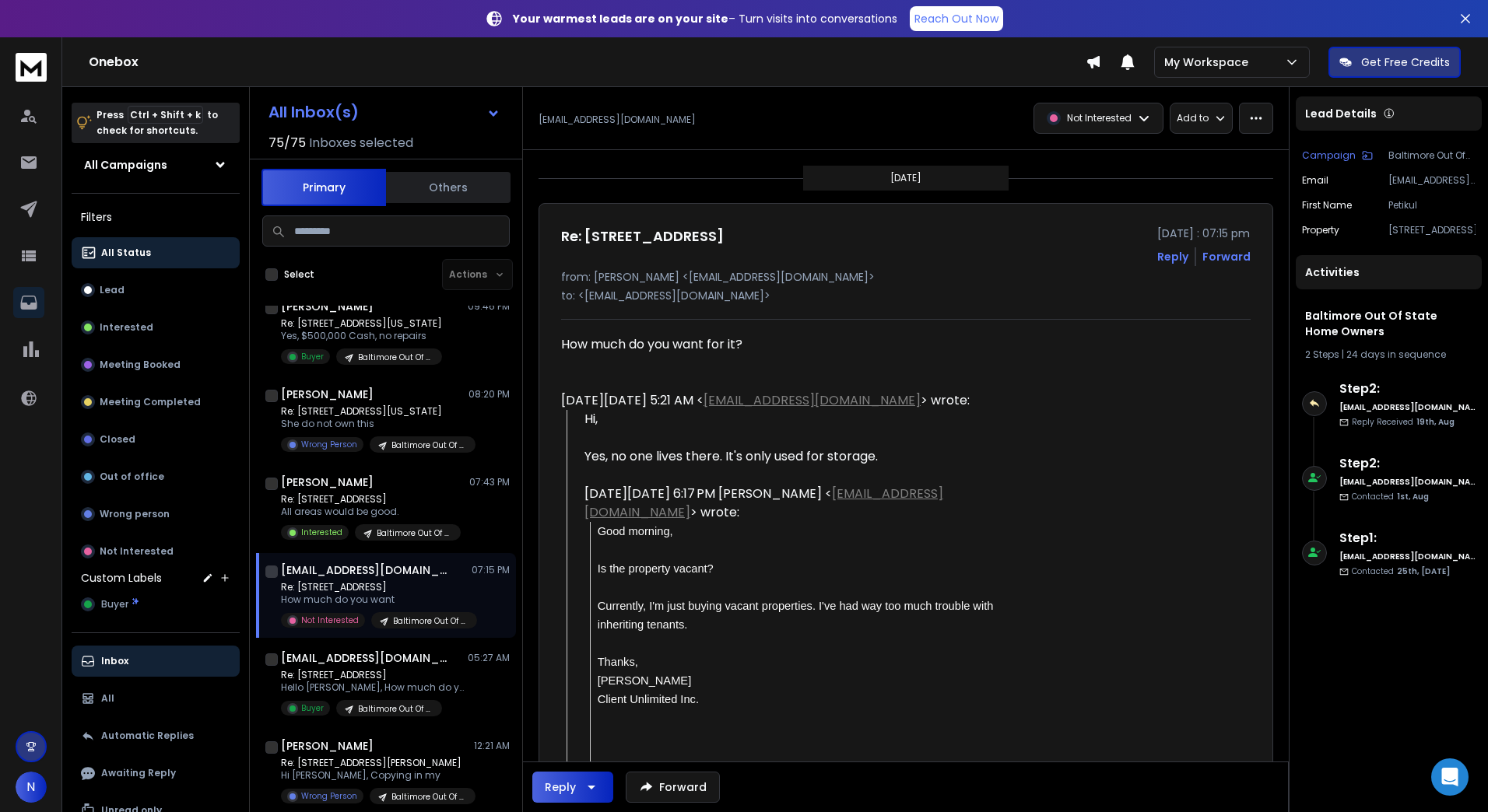
scroll to position [108, 0]
click at [396, 678] on p "Re: [STREET_ADDRESS]" at bounding box center [374, 675] width 187 height 12
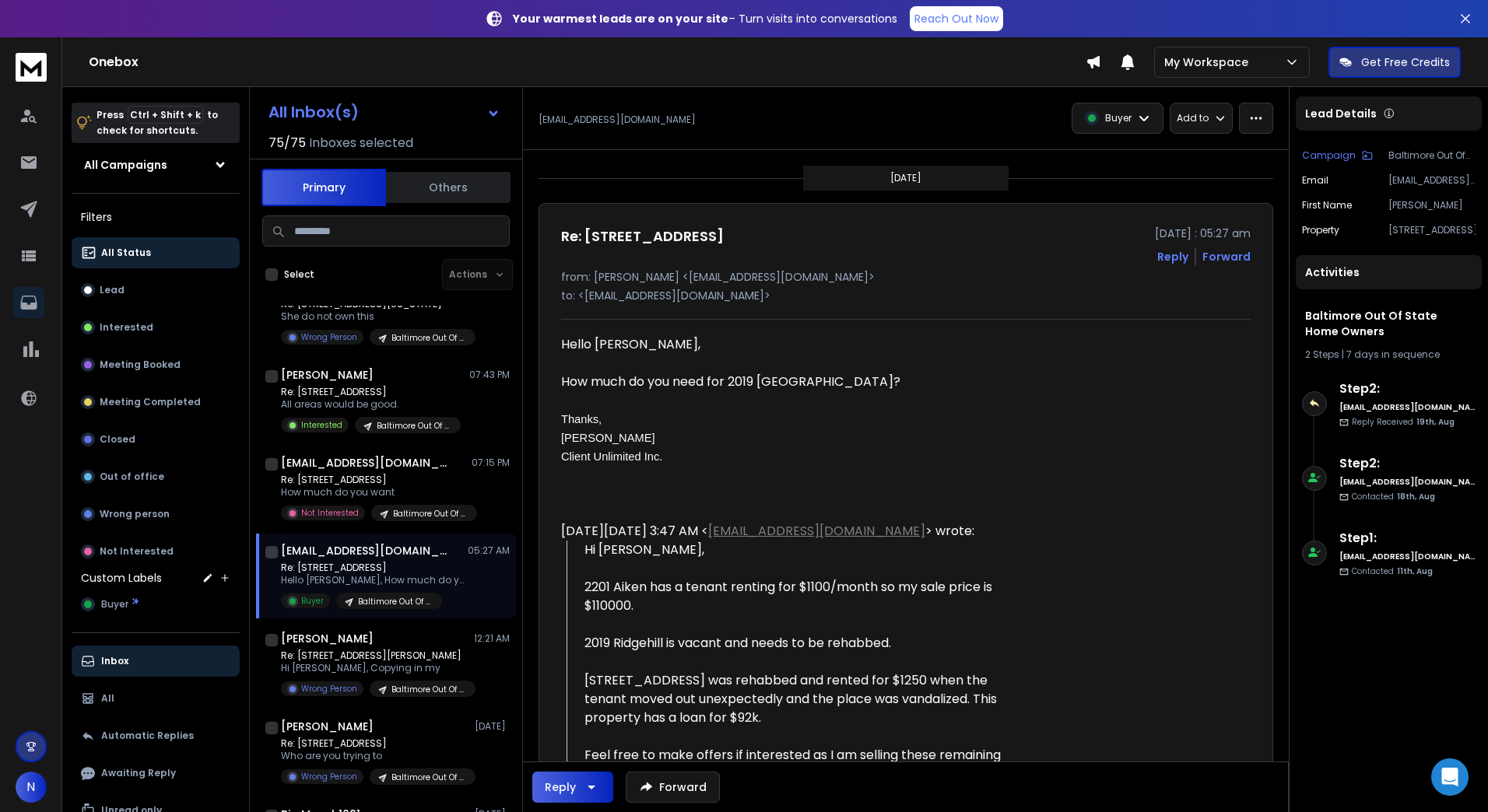
scroll to position [217, 0]
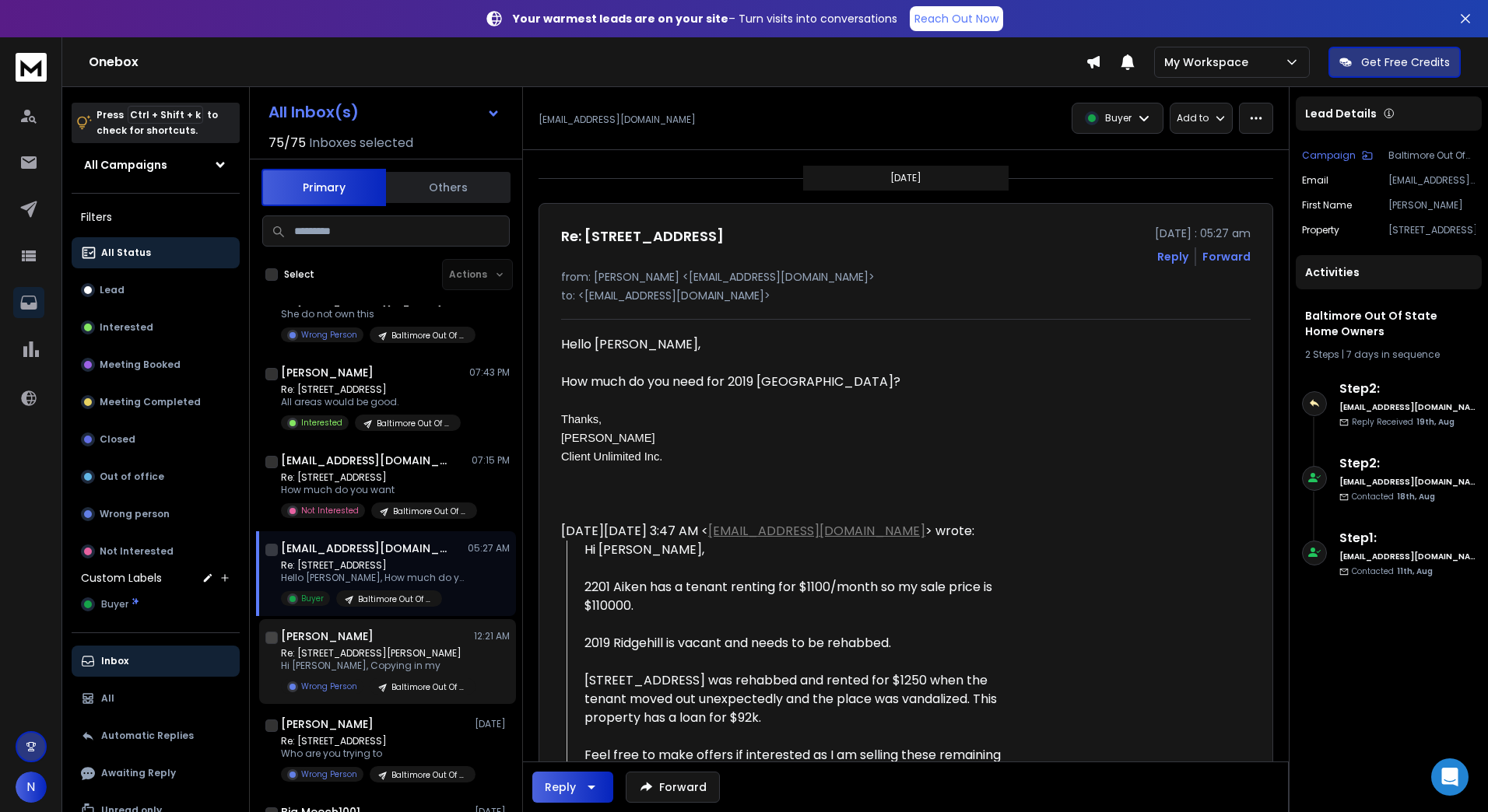
click at [488, 655] on div "Re: [STREET_ADDRESS][PERSON_NAME] [PERSON_NAME], Copying in my Wrong Person Bal…" at bounding box center [395, 671] width 229 height 47
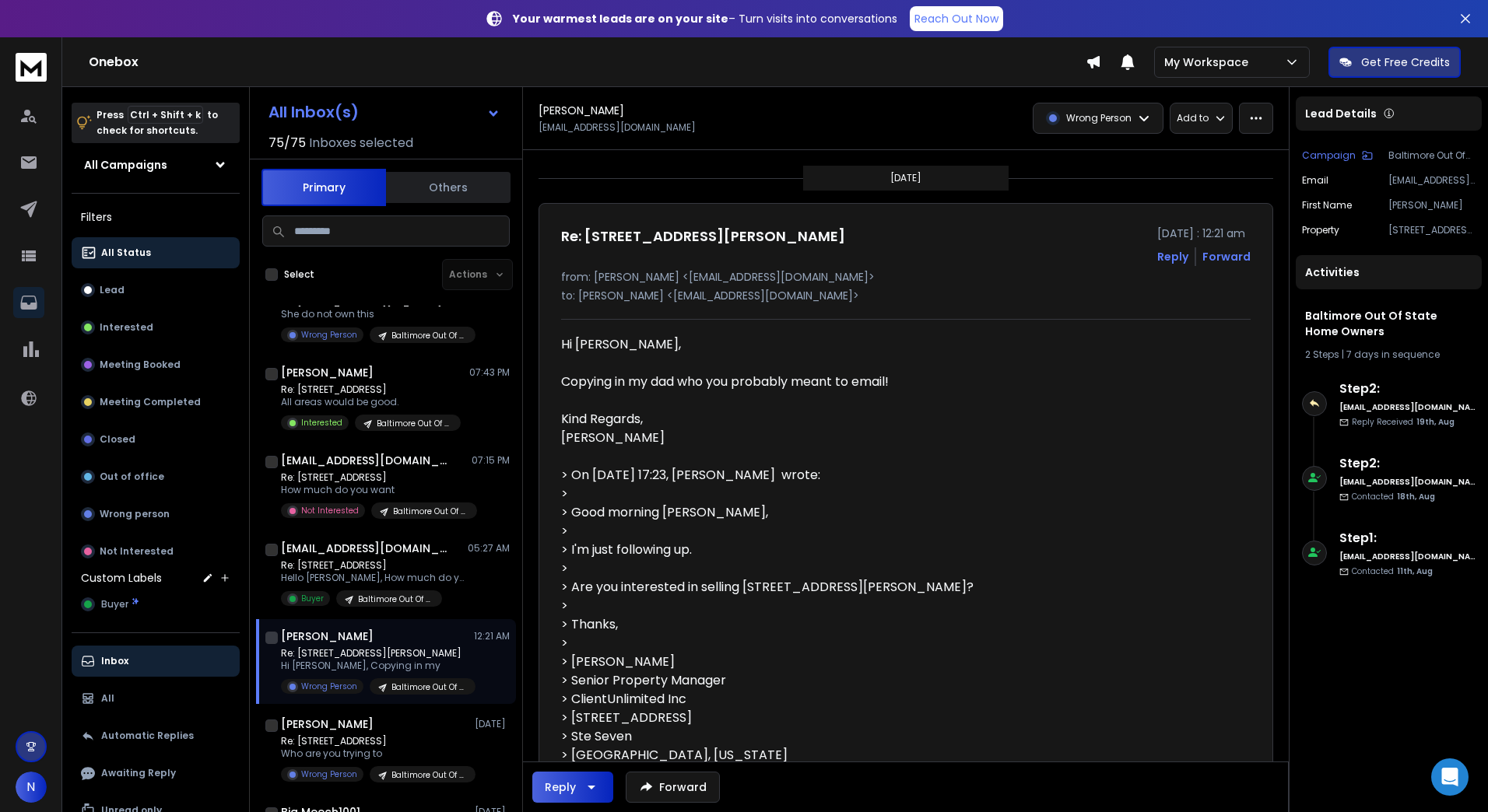
click at [1173, 260] on button "Reply" at bounding box center [1173, 257] width 31 height 16
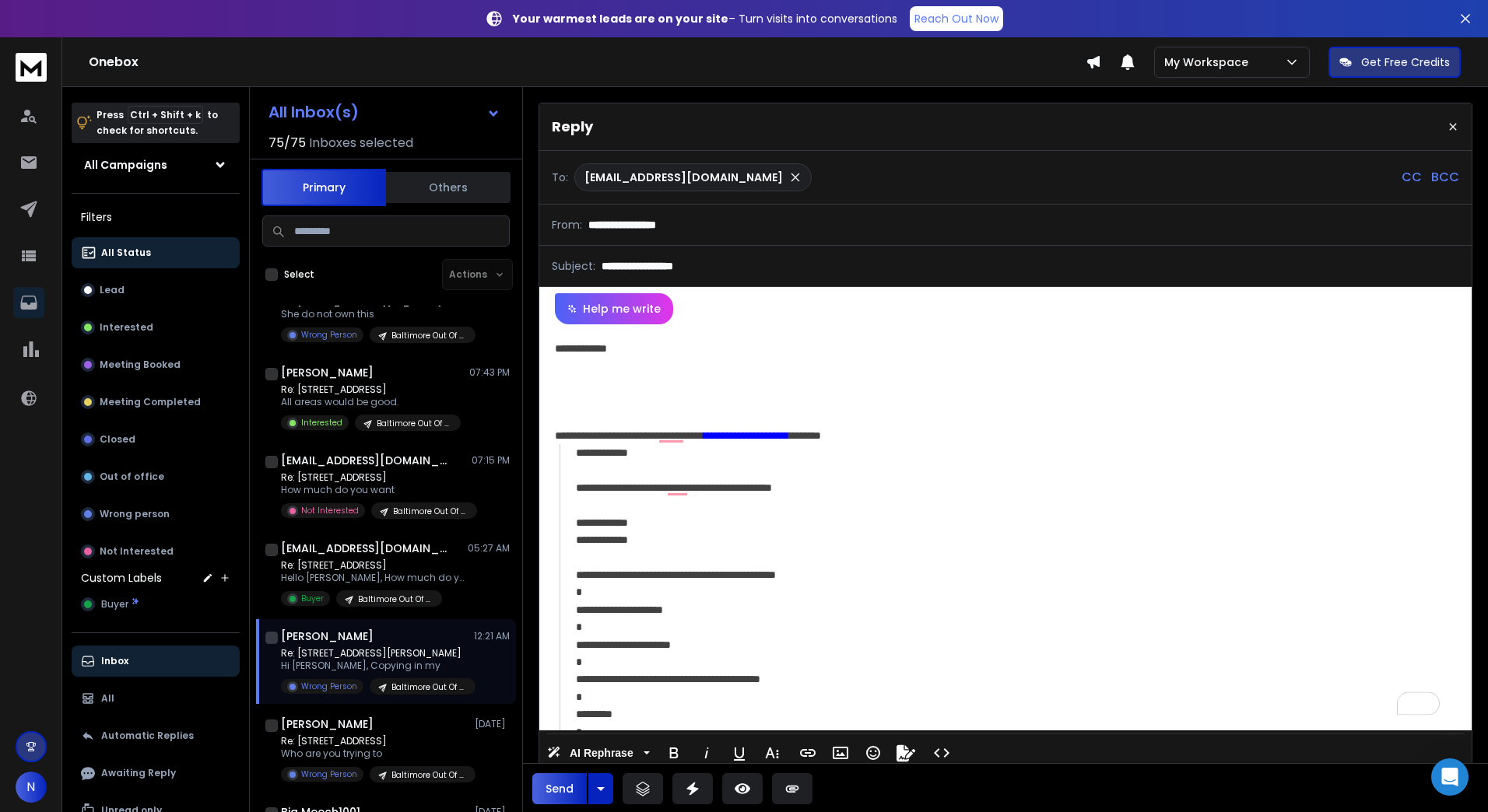
click at [789, 177] on icon at bounding box center [796, 177] width 12 height 12
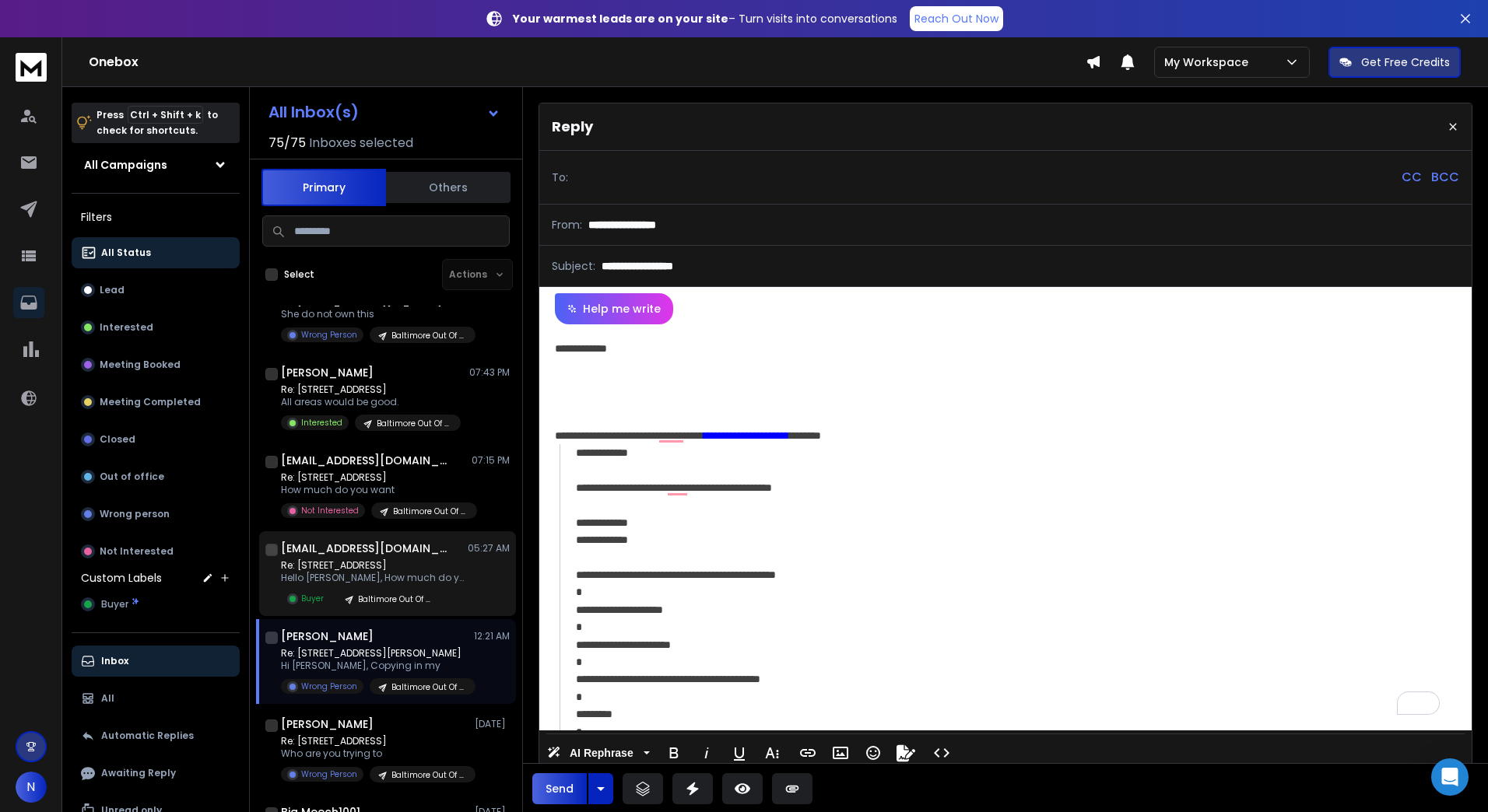
click at [349, 582] on p "Hello [PERSON_NAME], How much do you" at bounding box center [374, 578] width 187 height 12
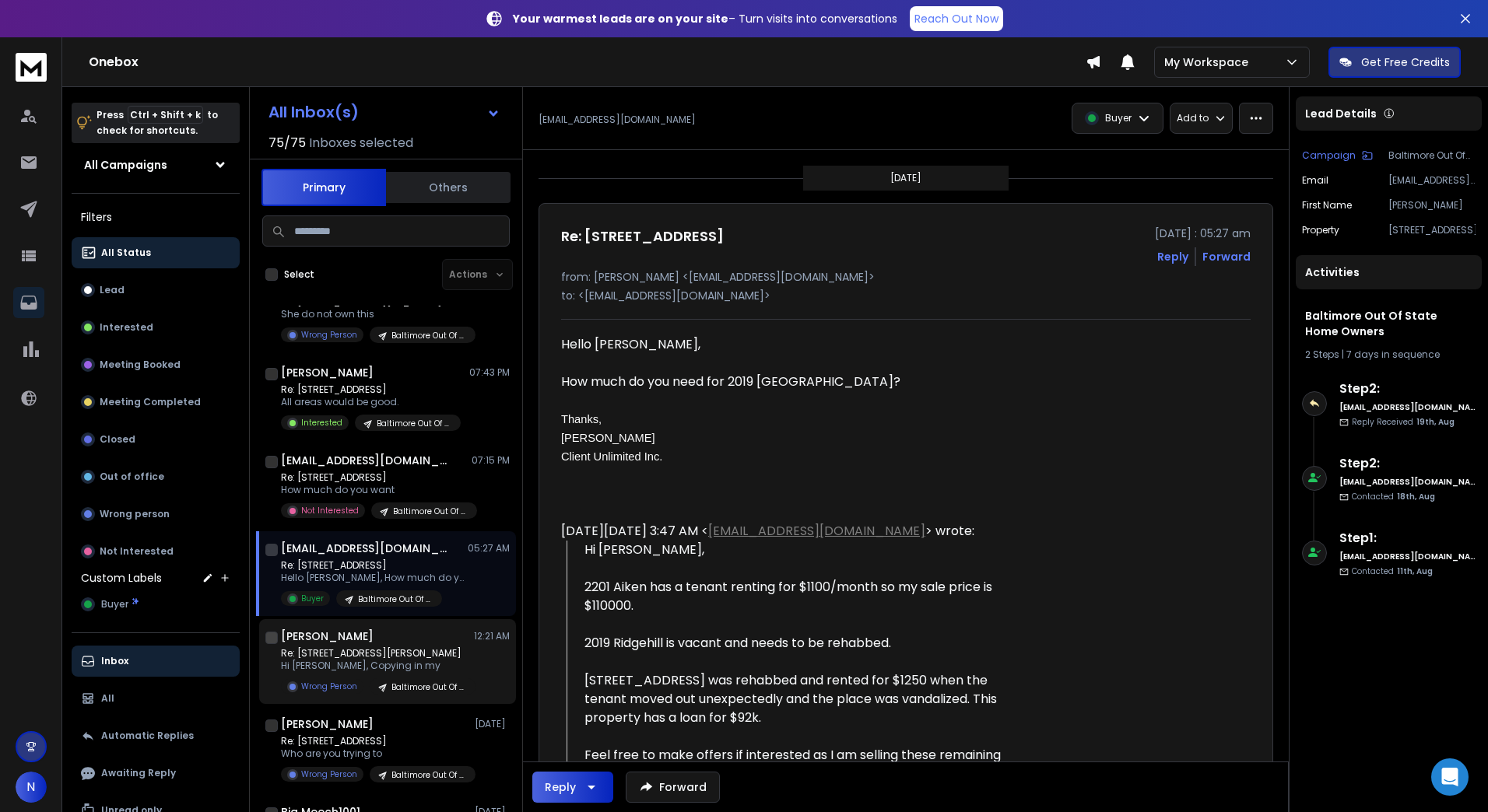
click at [348, 644] on div "[PERSON_NAME] 12:21 AM Re: [STREET_ADDRESS][PERSON_NAME] [PERSON_NAME], Copying…" at bounding box center [395, 662] width 229 height 66
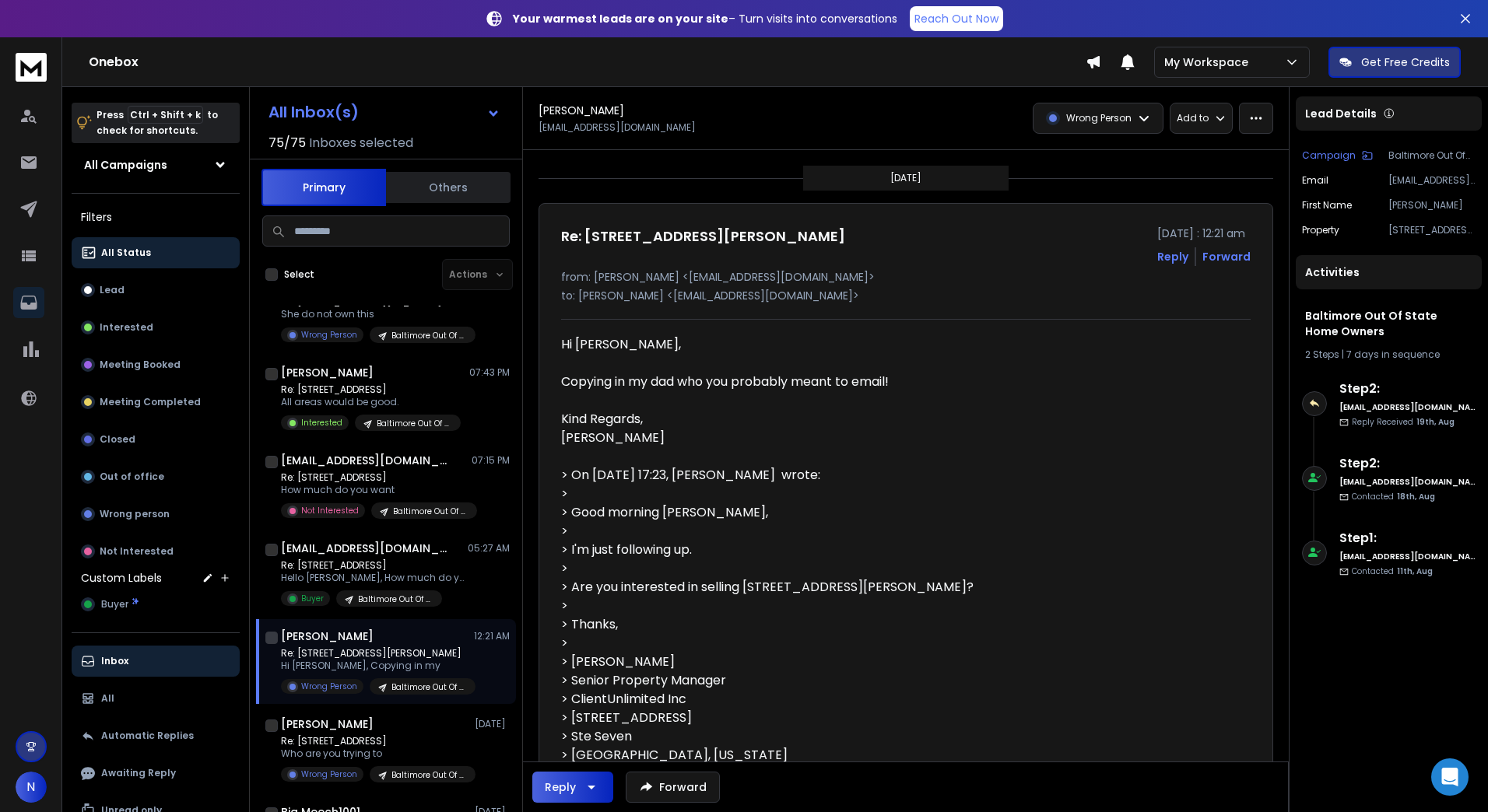
click at [593, 792] on icon "button" at bounding box center [591, 787] width 18 height 18
click at [585, 754] on p "Reply All" at bounding box center [579, 748] width 44 height 16
